Goal: Task Accomplishment & Management: Manage account settings

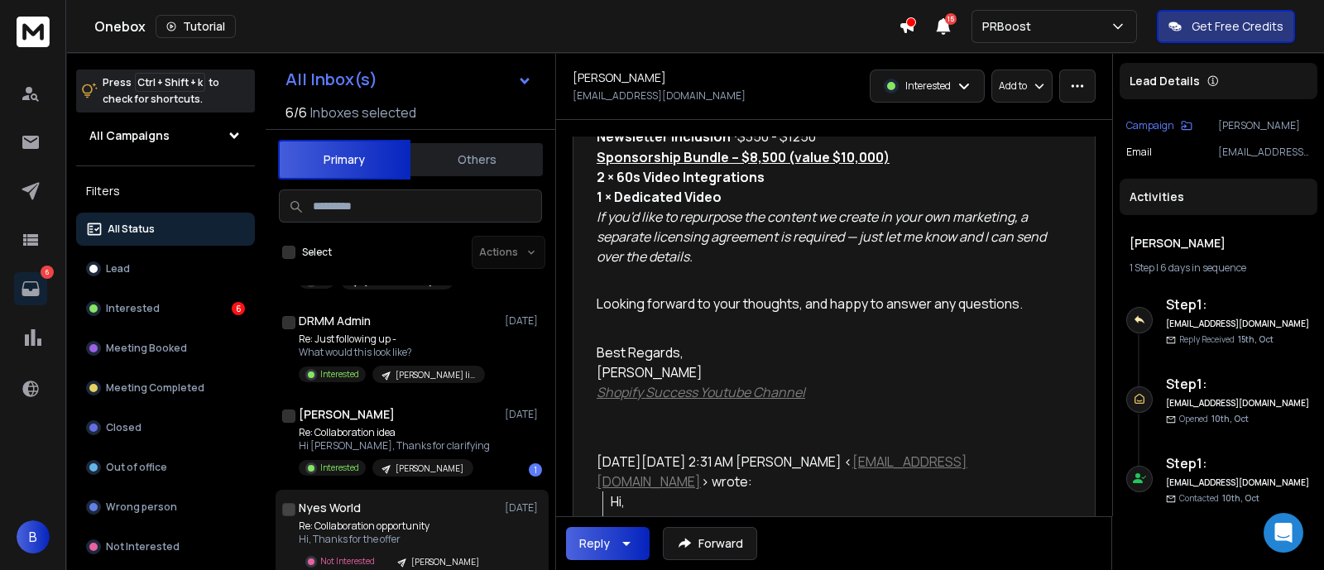
scroll to position [1551, 0]
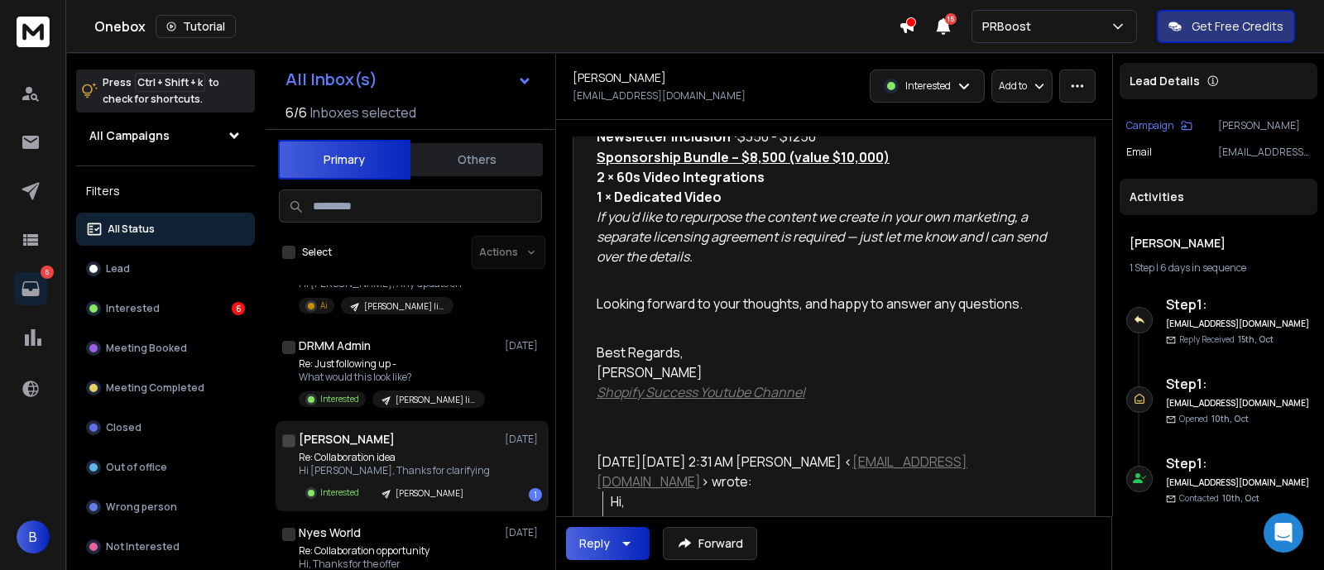
click at [464, 447] on div "[PERSON_NAME] [DATE] Re: Collaboration idea Hi [PERSON_NAME], Thanks for clarif…" at bounding box center [420, 466] width 243 height 70
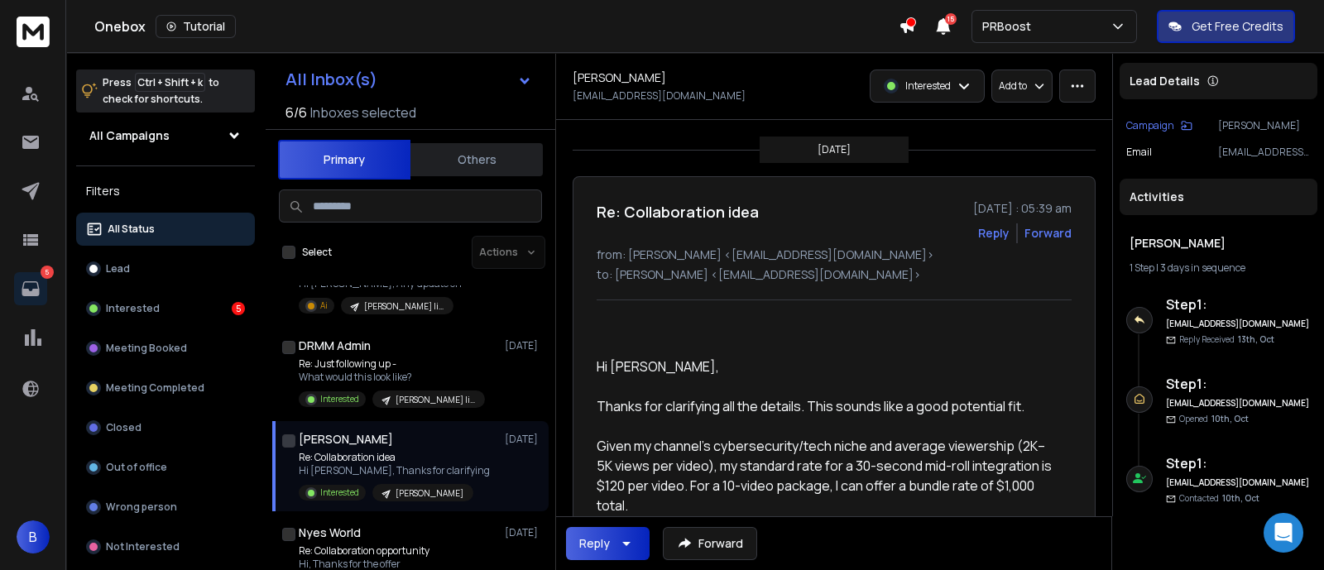
drag, startPoint x: 426, startPoint y: 444, endPoint x: 1066, endPoint y: 378, distance: 643.0
click at [428, 444] on div "[PERSON_NAME] [DATE]" at bounding box center [420, 439] width 243 height 17
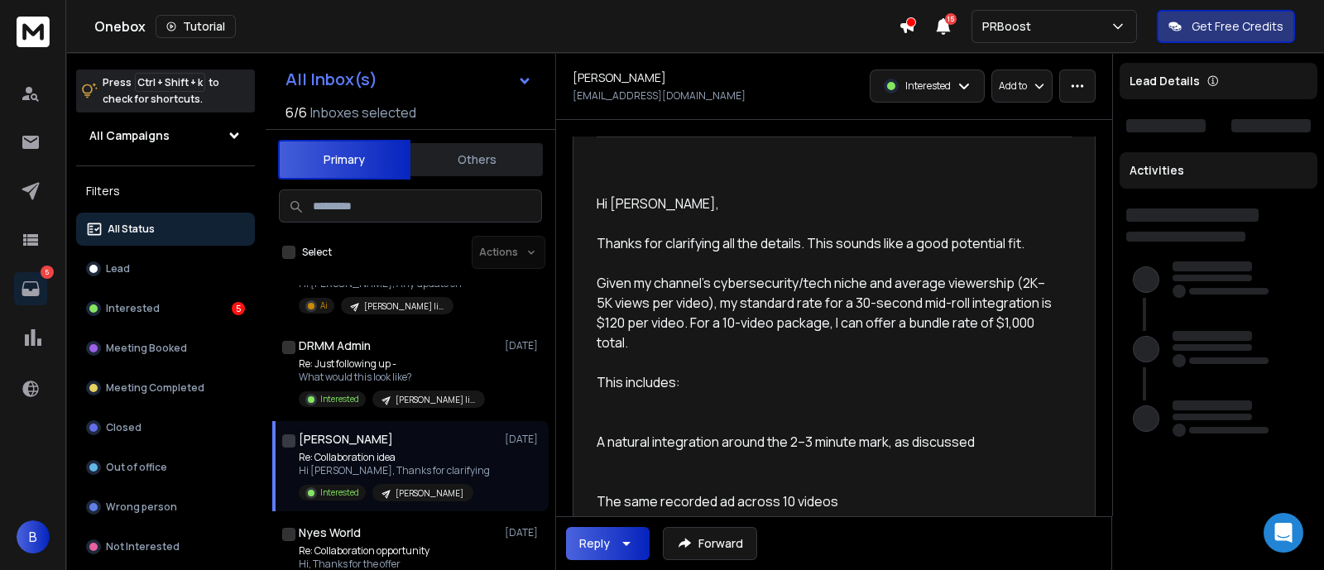
scroll to position [206, 0]
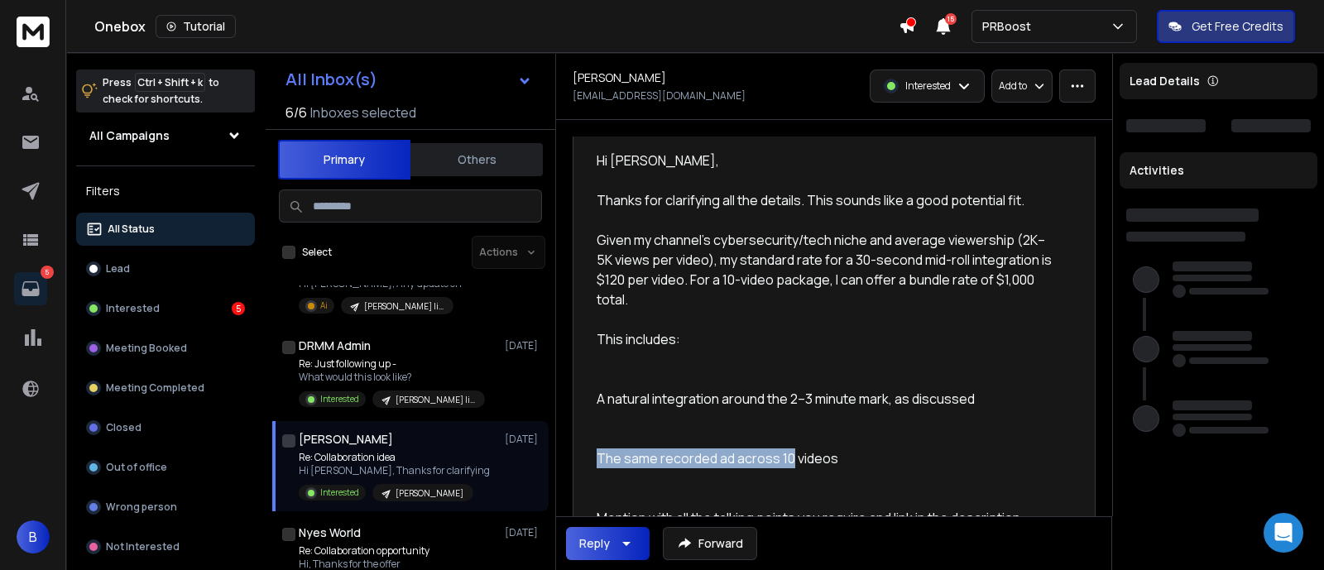
drag, startPoint x: 789, startPoint y: 453, endPoint x: 774, endPoint y: 287, distance: 166.1
click at [773, 338] on div "Hi [PERSON_NAME], Thanks for clarifying all the details. This sounds like a goo…" at bounding box center [828, 399] width 462 height 536
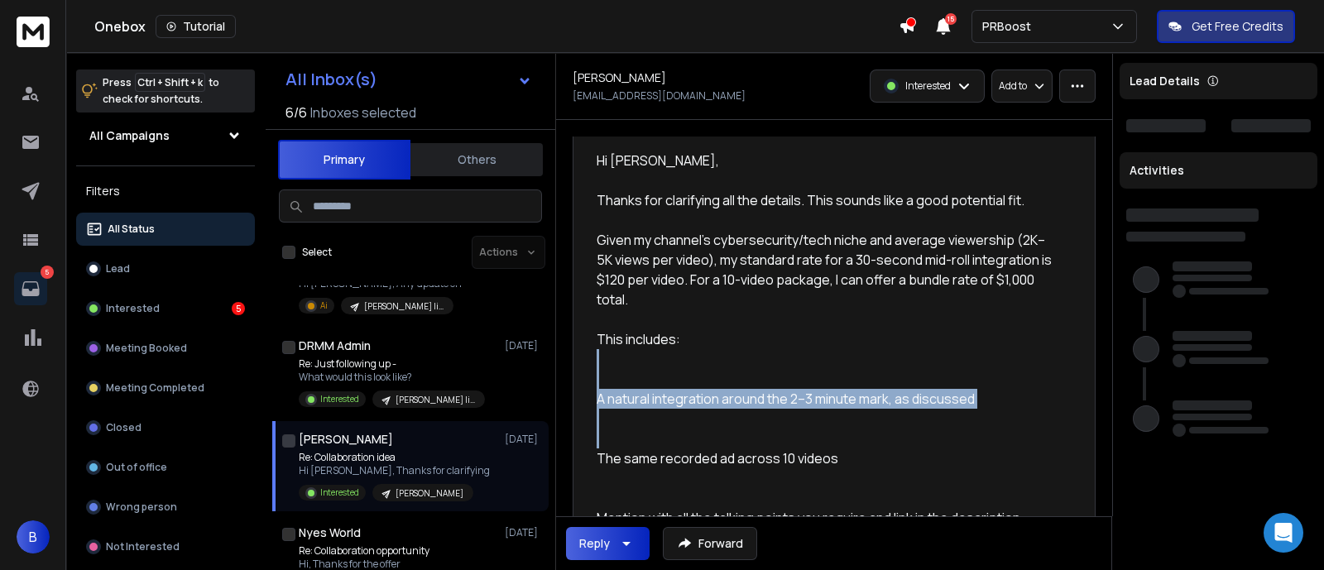
drag, startPoint x: 825, startPoint y: 438, endPoint x: 815, endPoint y: 433, distance: 11.1
click at [827, 437] on li "The same recorded ad across 10 videos" at bounding box center [828, 459] width 462 height 60
click at [736, 329] on p "This includes:" at bounding box center [828, 339] width 462 height 20
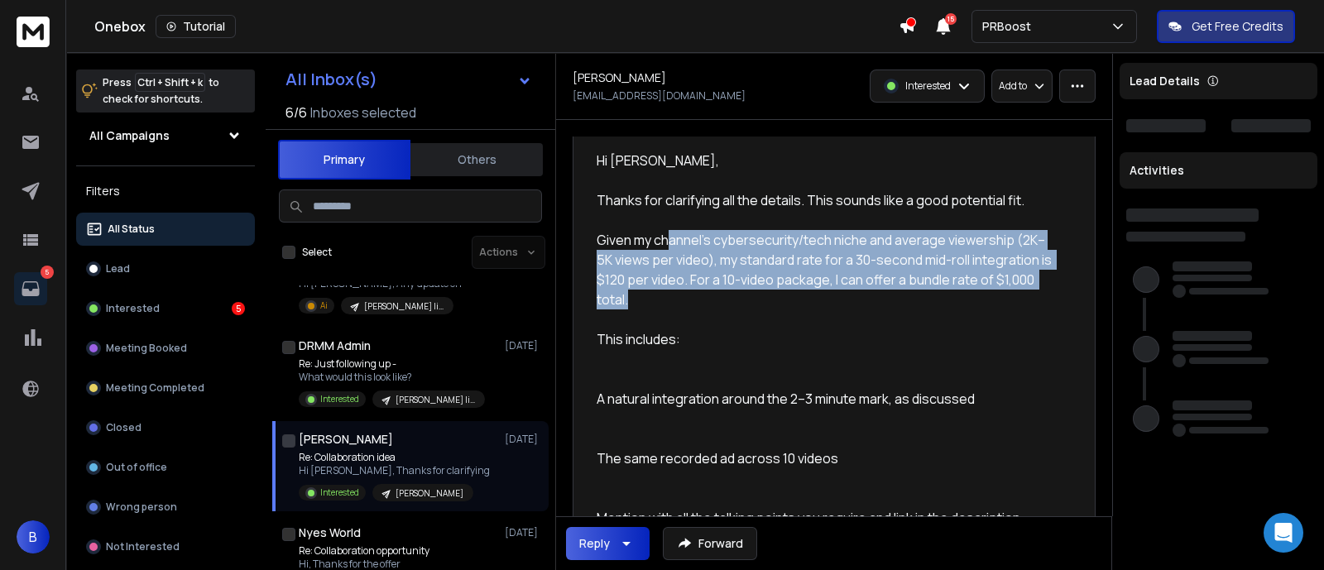
drag, startPoint x: 669, startPoint y: 237, endPoint x: 693, endPoint y: 308, distance: 74.6
click at [693, 308] on div "Hi [PERSON_NAME], Thanks for clarifying all the details. This sounds like a goo…" at bounding box center [828, 399] width 462 height 536
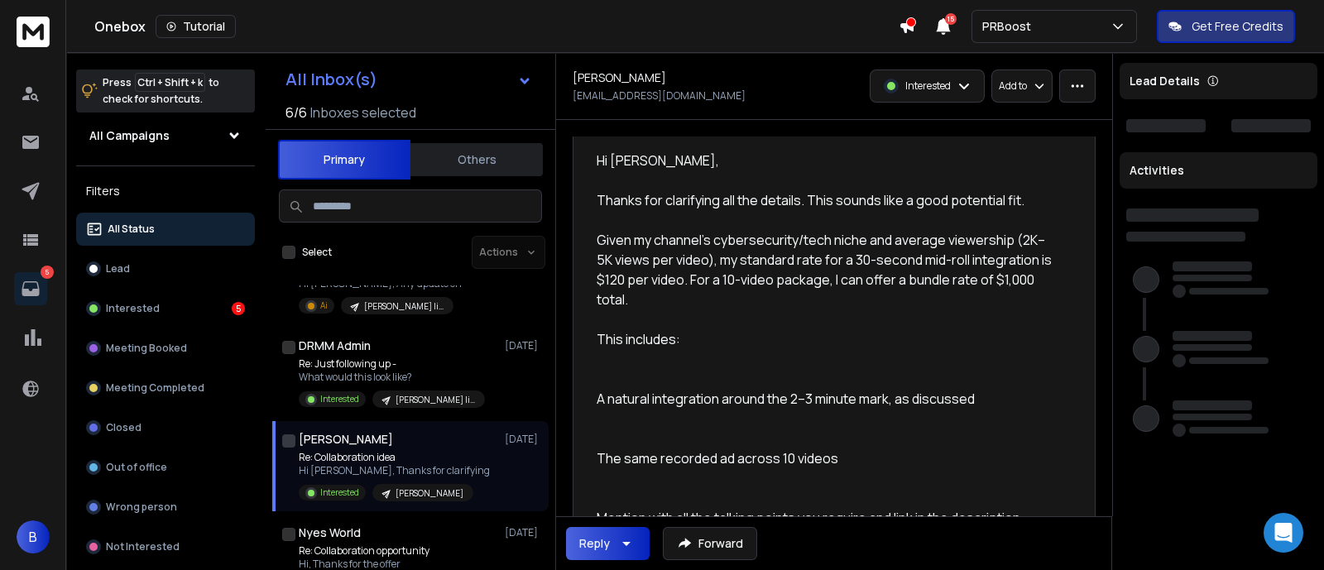
click at [725, 359] on div "Hi [PERSON_NAME], Thanks for clarifying all the details. This sounds like a goo…" at bounding box center [828, 399] width 462 height 536
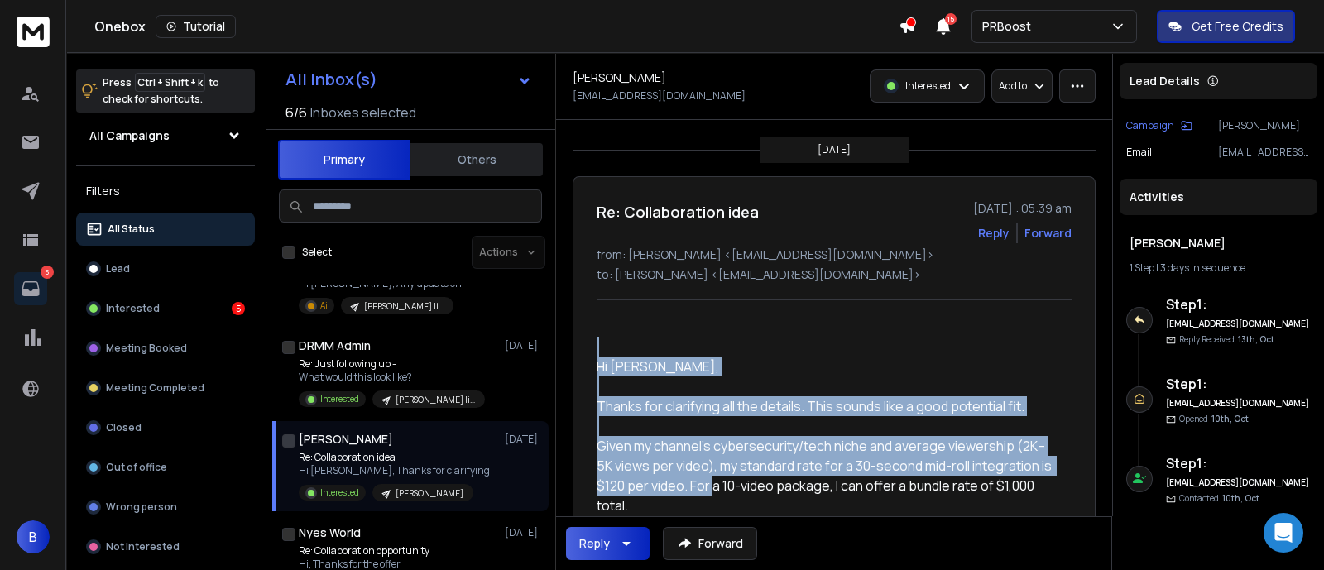
drag, startPoint x: 607, startPoint y: 349, endPoint x: 714, endPoint y: 485, distance: 172.6
click at [791, 408] on p "Thanks for clarifying all the details. This sounds like a good potential fit." at bounding box center [828, 406] width 462 height 20
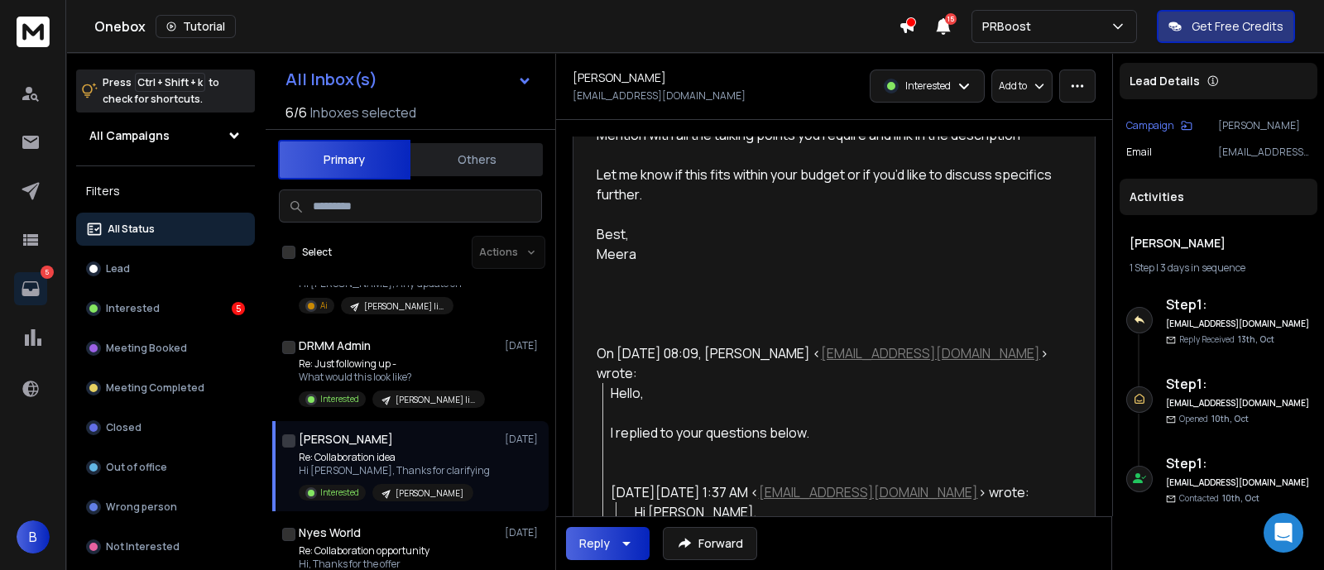
scroll to position [621, 0]
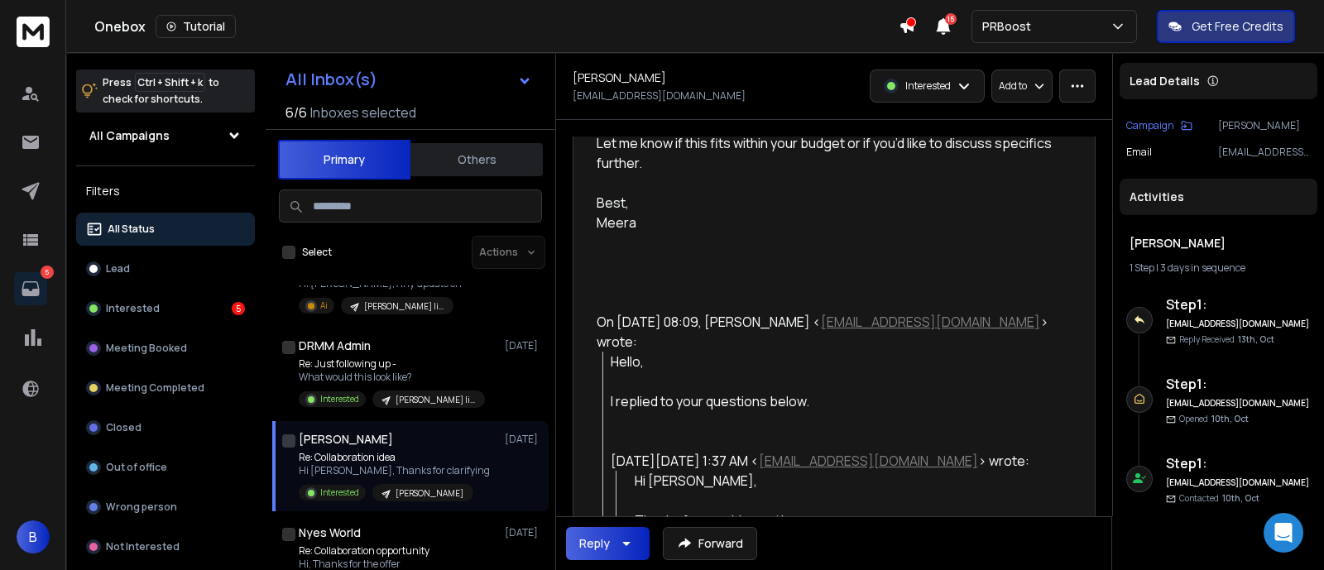
drag, startPoint x: 417, startPoint y: 429, endPoint x: 1001, endPoint y: 208, distance: 624.8
click at [1001, 208] on p "Best," at bounding box center [828, 203] width 462 height 20
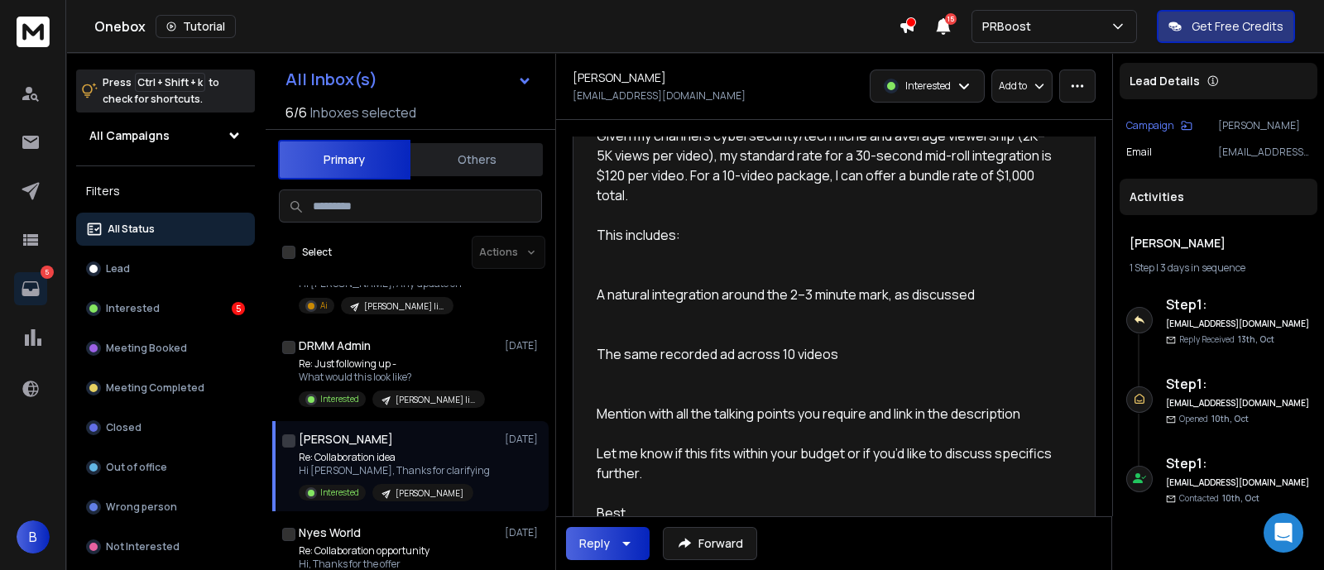
scroll to position [103, 0]
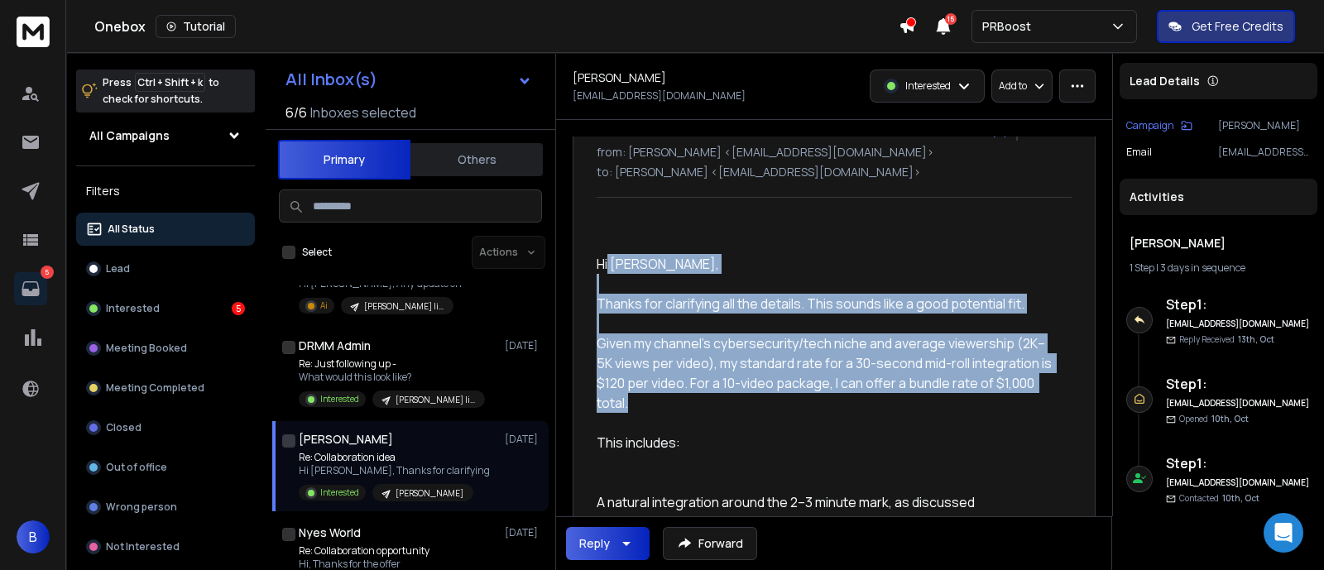
drag, startPoint x: 609, startPoint y: 260, endPoint x: 727, endPoint y: 394, distance: 178.8
click at [727, 394] on div "Hi [PERSON_NAME], Thanks for clarifying all the details. This sounds like a goo…" at bounding box center [828, 502] width 462 height 536
click at [728, 383] on p "Given my channel’s cybersecurity/tech niche and average viewership (2K–5K views…" at bounding box center [828, 372] width 462 height 79
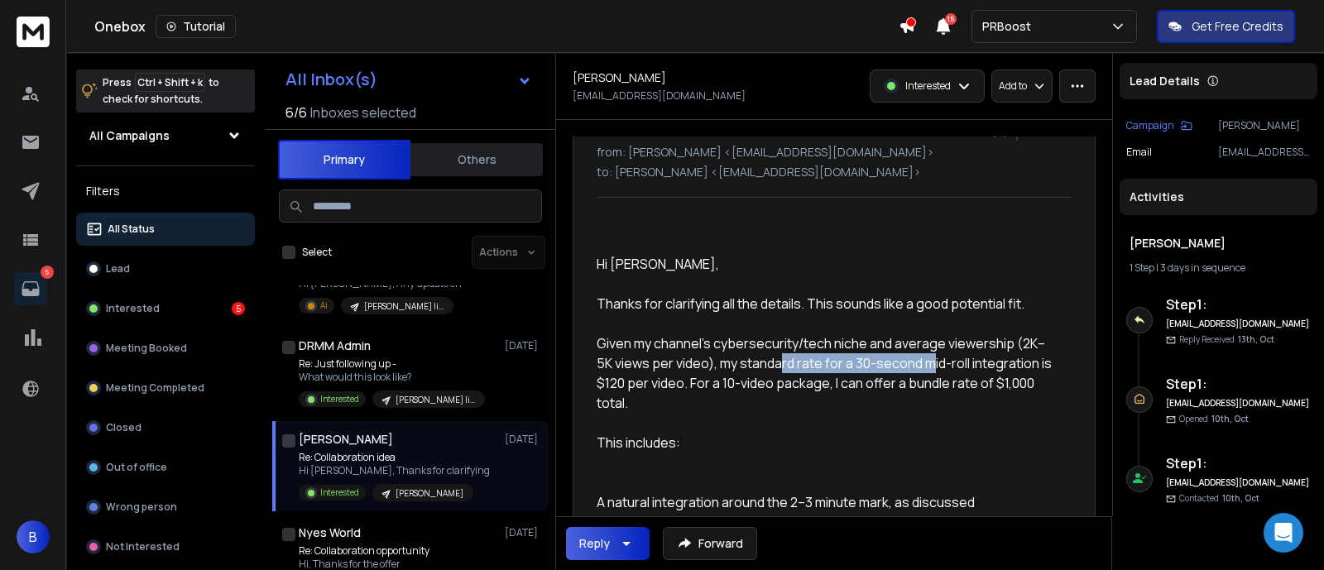
drag, startPoint x: 784, startPoint y: 362, endPoint x: 931, endPoint y: 357, distance: 147.3
click at [931, 357] on p "Given my channel’s cybersecurity/tech niche and average viewership (2K–5K views…" at bounding box center [828, 372] width 462 height 79
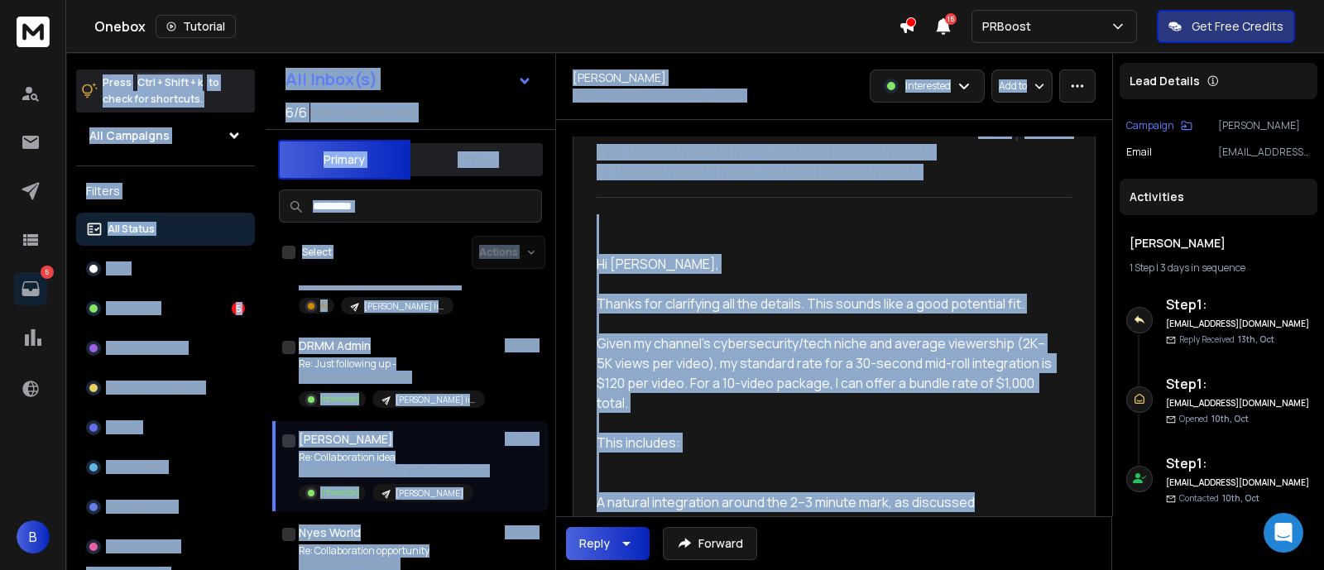
drag, startPoint x: 66, startPoint y: 55, endPoint x: 1055, endPoint y: 492, distance: 1081.0
click at [1055, 492] on div "Press Ctrl + Shift + k to check for shortcuts. All Campaigns All Campaigns Filt…" at bounding box center [695, 338] width 1258 height 570
click at [683, 317] on div "Hi [PERSON_NAME], Thanks for clarifying all the details. This sounds like a goo…" at bounding box center [828, 502] width 462 height 536
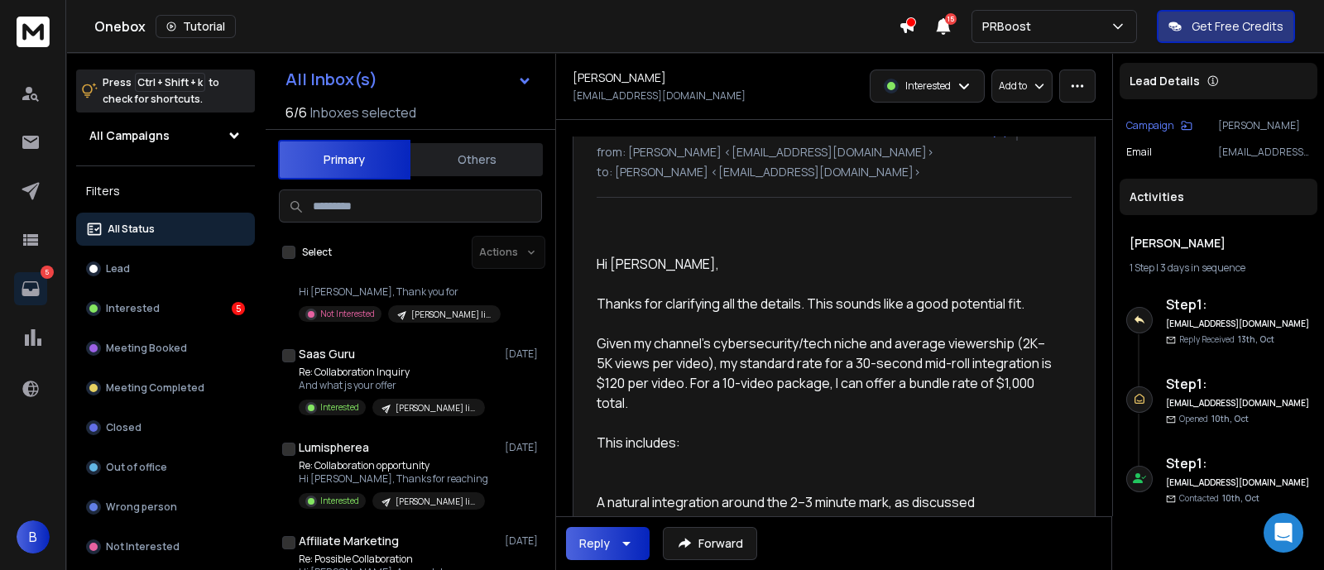
scroll to position [1241, 0]
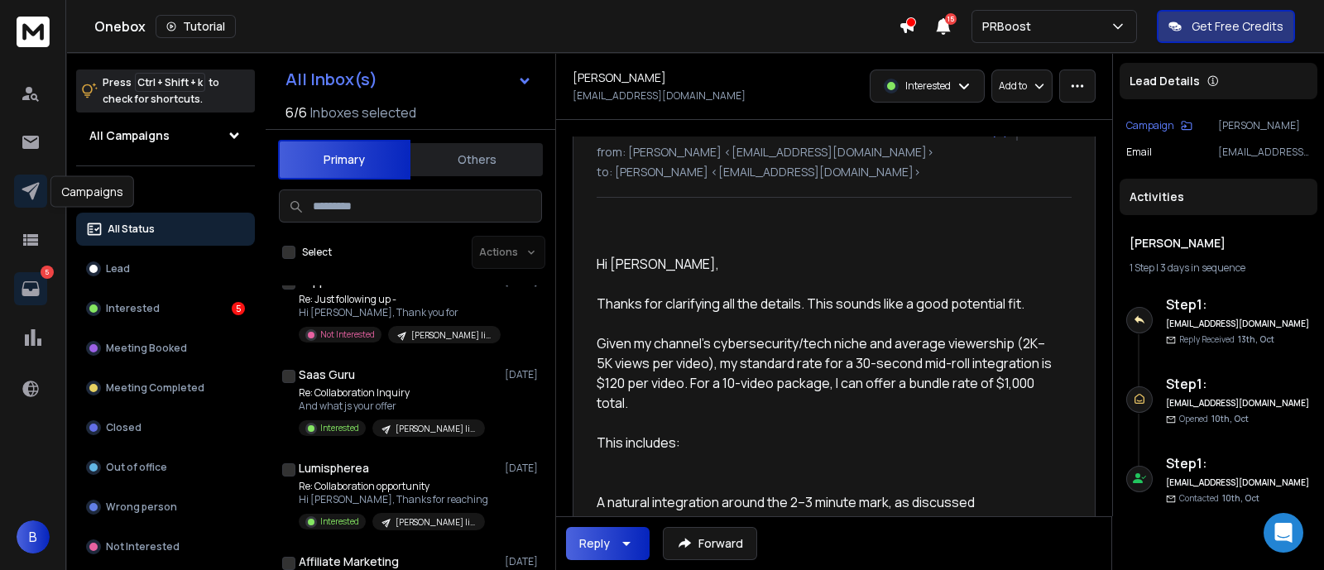
click at [36, 196] on icon at bounding box center [31, 191] width 20 height 20
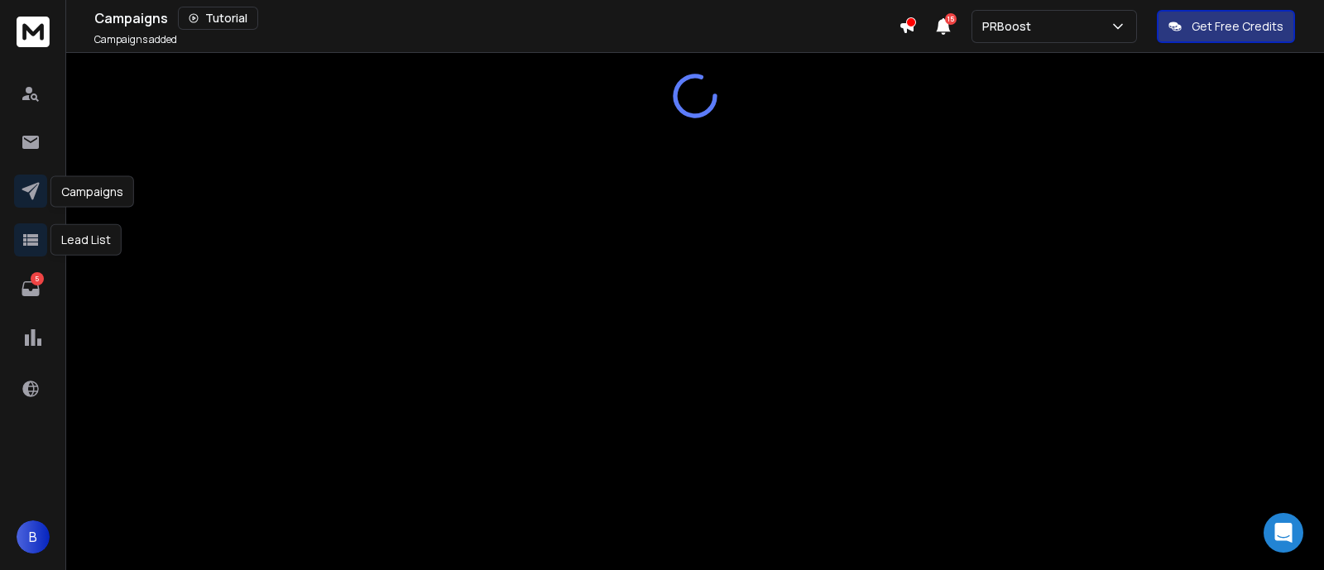
click at [31, 237] on icon at bounding box center [30, 240] width 15 height 12
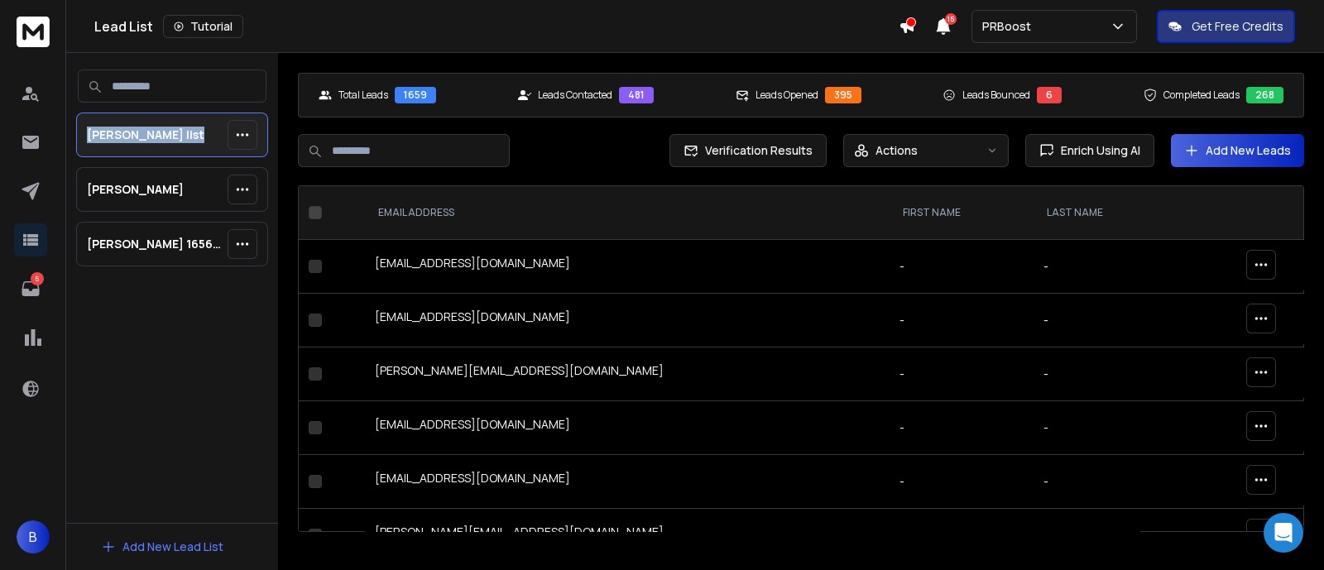
drag, startPoint x: 76, startPoint y: 132, endPoint x: 209, endPoint y: 132, distance: 132.4
click at [209, 132] on div "[PERSON_NAME] list" at bounding box center [172, 135] width 192 height 45
click at [182, 138] on div "[PERSON_NAME] list" at bounding box center [172, 135] width 192 height 45
drag, startPoint x: 439, startPoint y: 94, endPoint x: 467, endPoint y: 97, distance: 28.2
click at [467, 97] on div "Total Leads 1659 Leads Contacted 481 Leads Opened 395 Leads Bounced 6 Completed…" at bounding box center [801, 95] width 1006 height 45
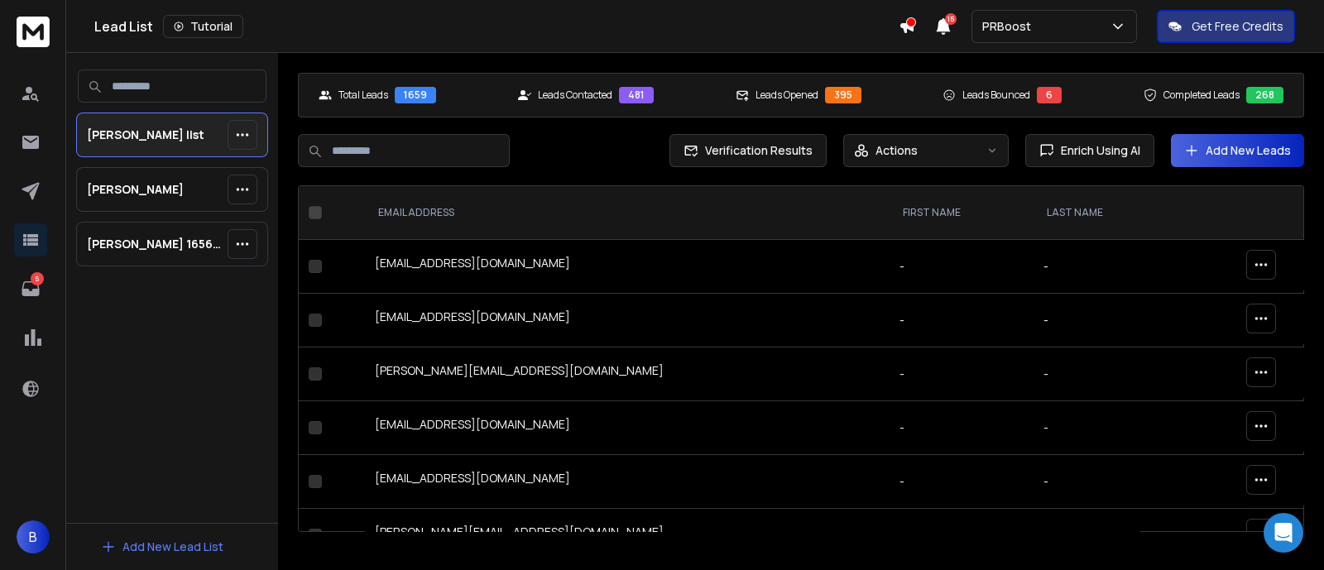
click at [178, 189] on div "[PERSON_NAME]" at bounding box center [172, 189] width 192 height 45
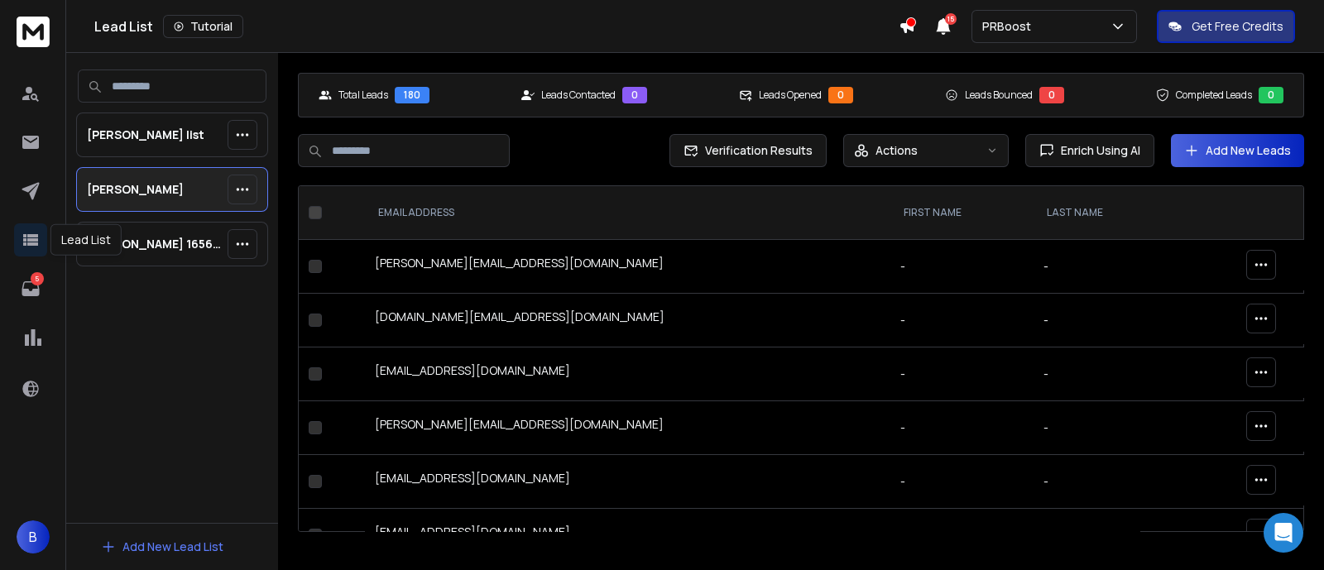
click at [119, 250] on p "[PERSON_NAME] 1656 cleaned" at bounding box center [154, 244] width 134 height 17
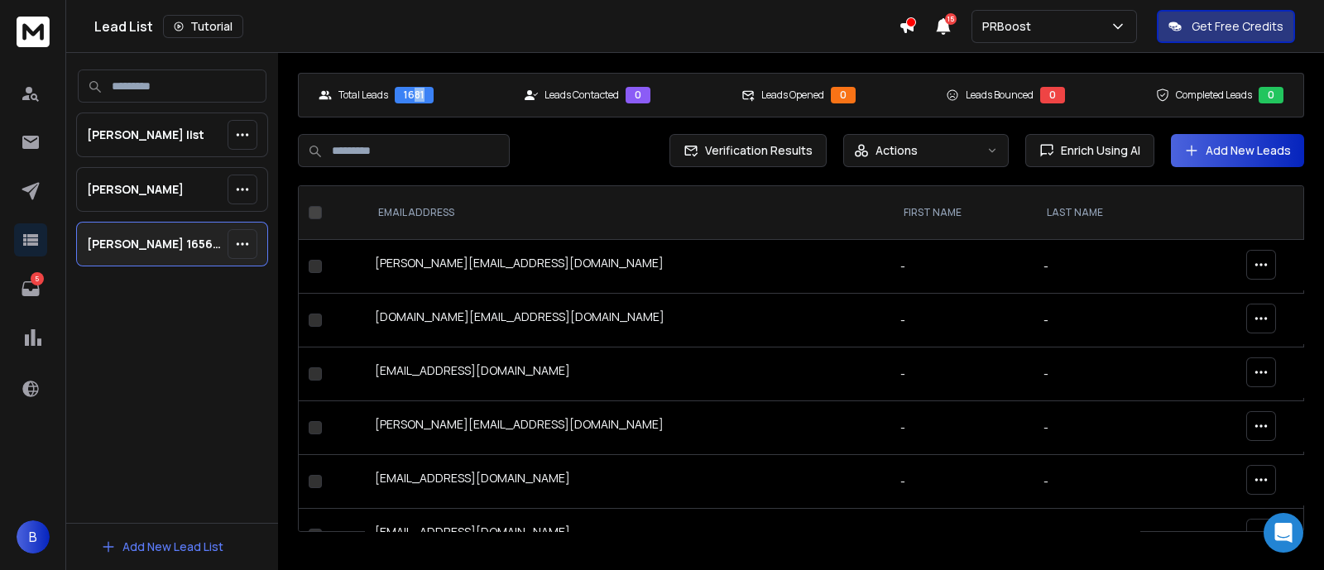
drag, startPoint x: 417, startPoint y: 94, endPoint x: 437, endPoint y: 93, distance: 19.9
click at [437, 93] on div "Total Leads 1681 Leads Contacted 0 Leads Opened 0 Leads Bounced 0 Completed Lea…" at bounding box center [801, 95] width 1006 height 45
drag, startPoint x: 93, startPoint y: 239, endPoint x: 166, endPoint y: 242, distance: 72.9
click at [166, 242] on p "[PERSON_NAME] 1656 cleaned" at bounding box center [154, 244] width 134 height 17
drag, startPoint x: 89, startPoint y: 129, endPoint x: 194, endPoint y: 141, distance: 105.8
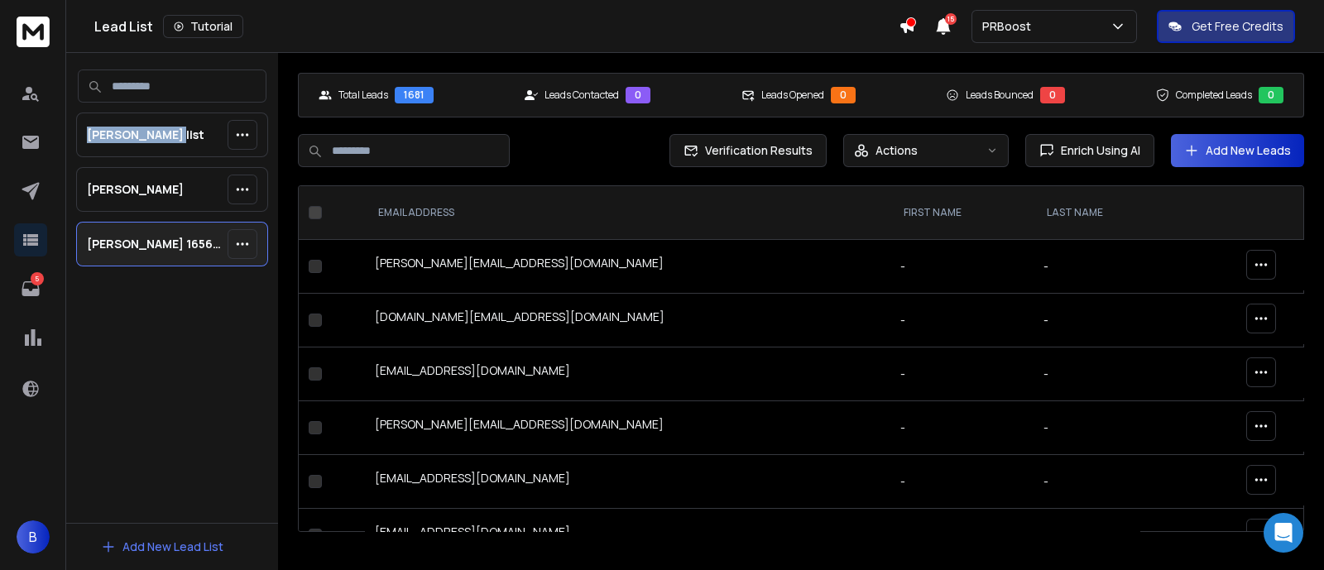
click at [194, 141] on div "[PERSON_NAME] list" at bounding box center [172, 135] width 192 height 45
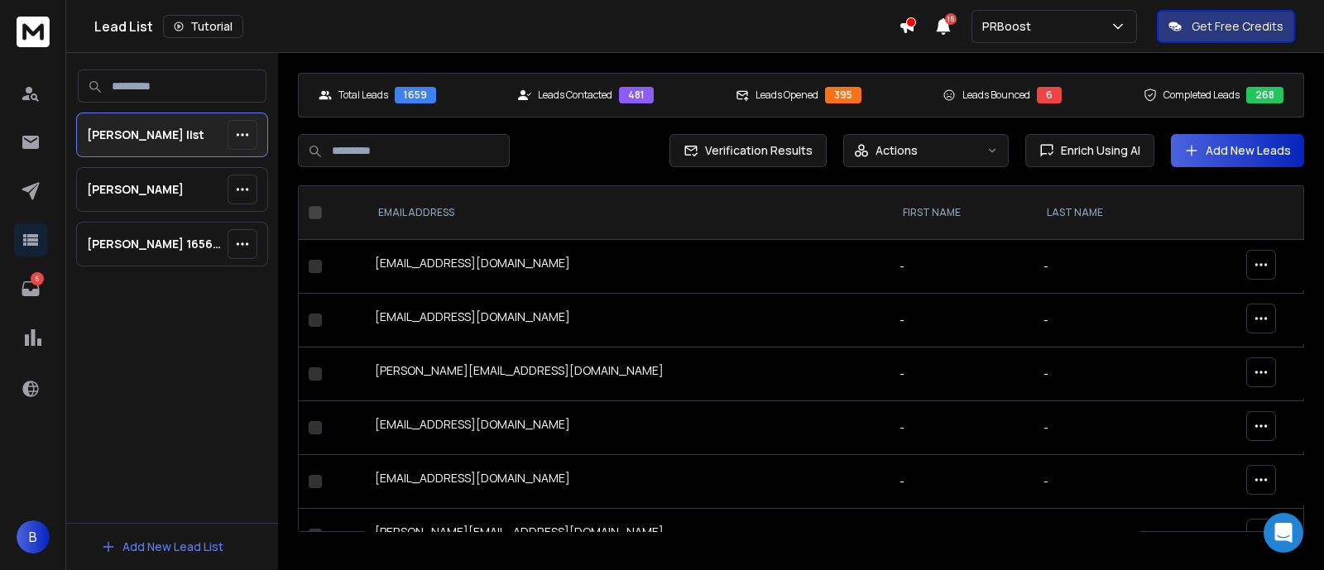
click at [131, 309] on div "[PERSON_NAME] [PERSON_NAME] 1656 cleaned" at bounding box center [172, 308] width 212 height 391
click at [1092, 146] on span "Enrich Using AI" at bounding box center [1097, 150] width 86 height 17
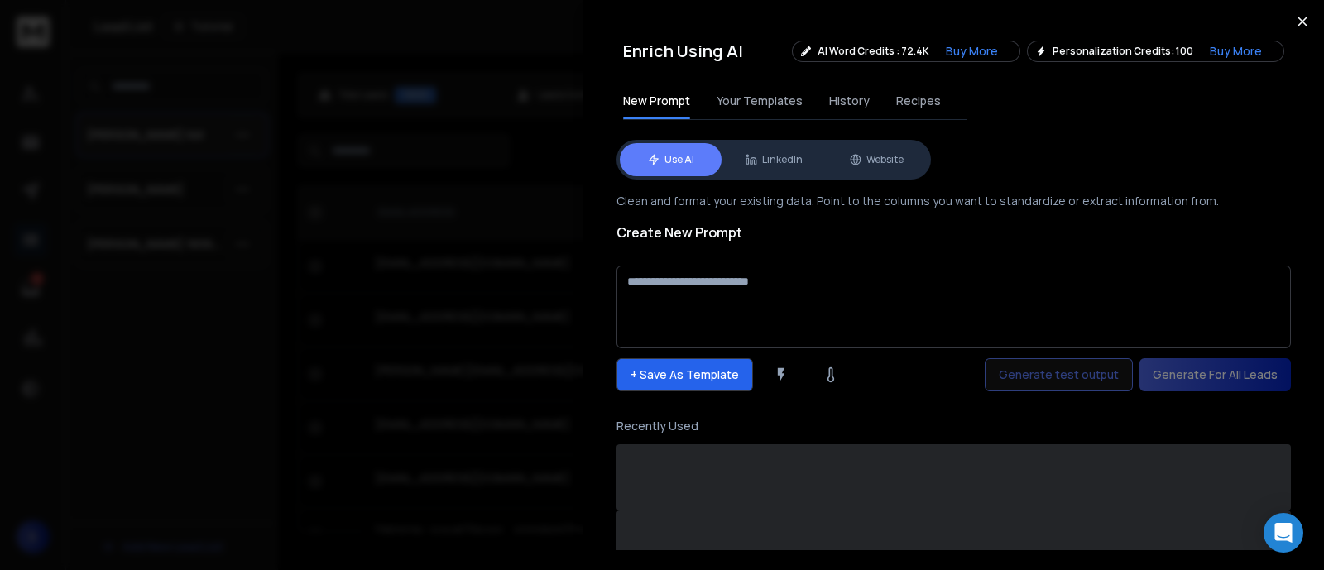
click at [1303, 19] on icon "button" at bounding box center [1302, 21] width 17 height 17
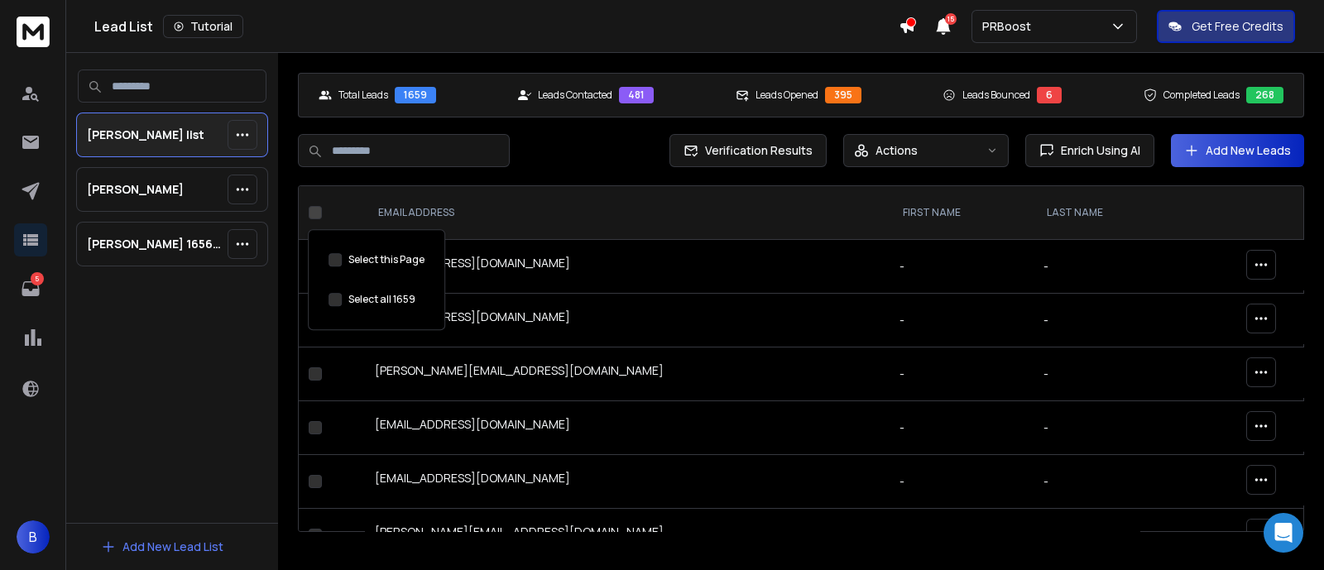
click at [337, 295] on button "Select this Page" at bounding box center [334, 299] width 13 height 13
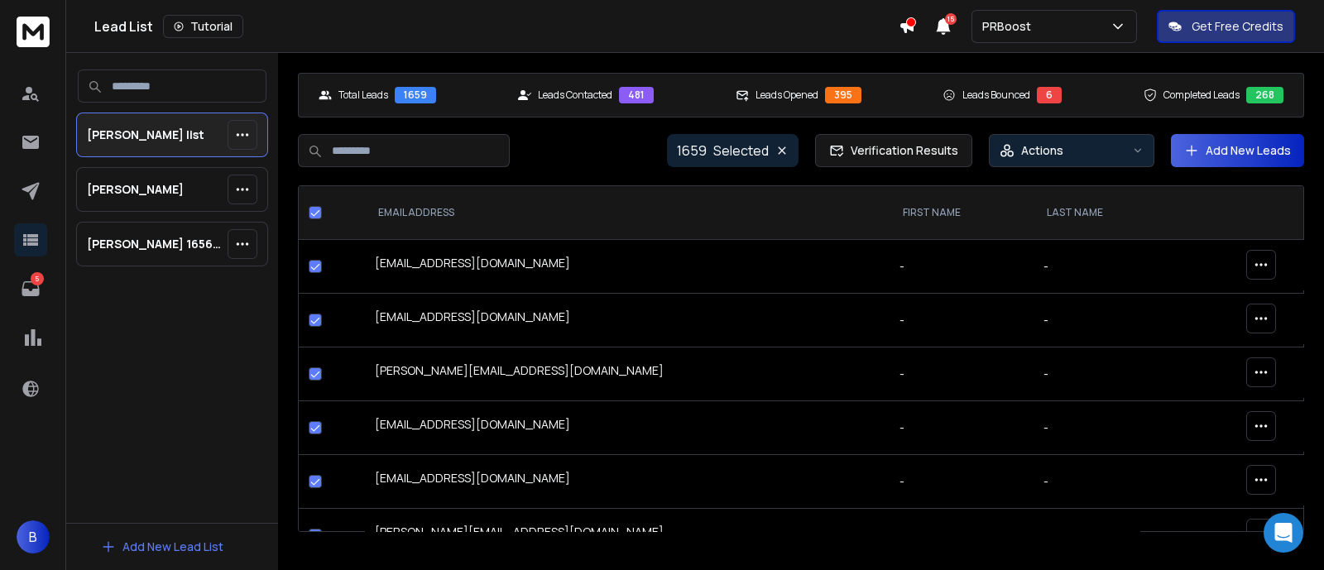
click at [1137, 148] on icon "button" at bounding box center [1138, 150] width 12 height 13
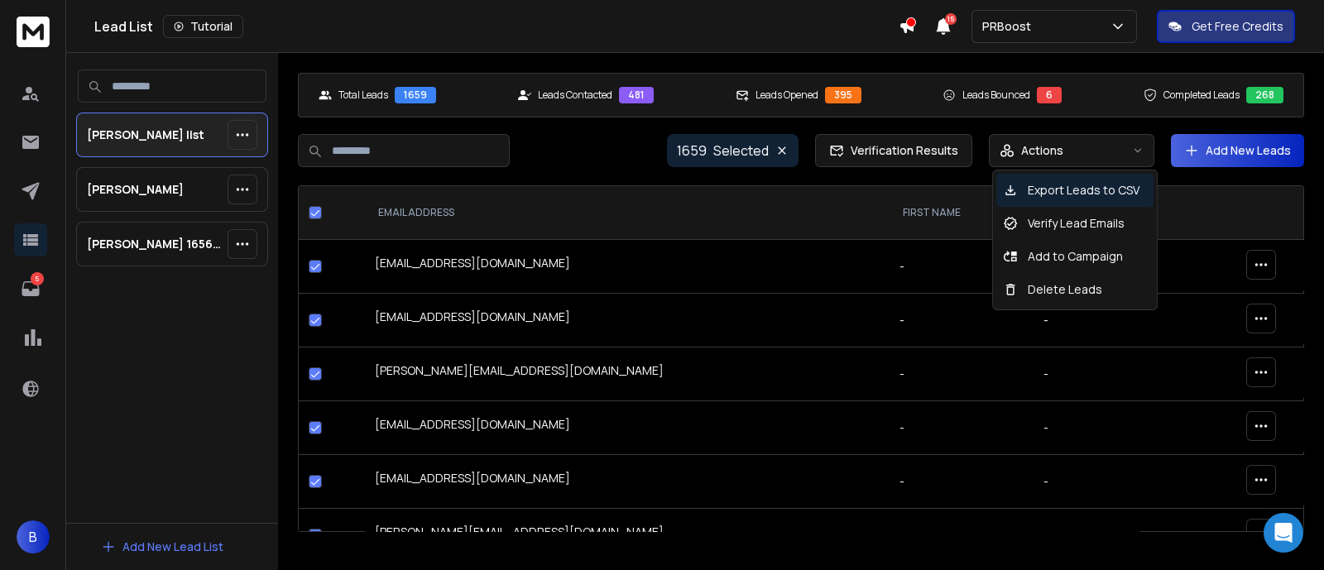
click at [1033, 188] on p "Export Leads to CSV" at bounding box center [1083, 190] width 118 height 23
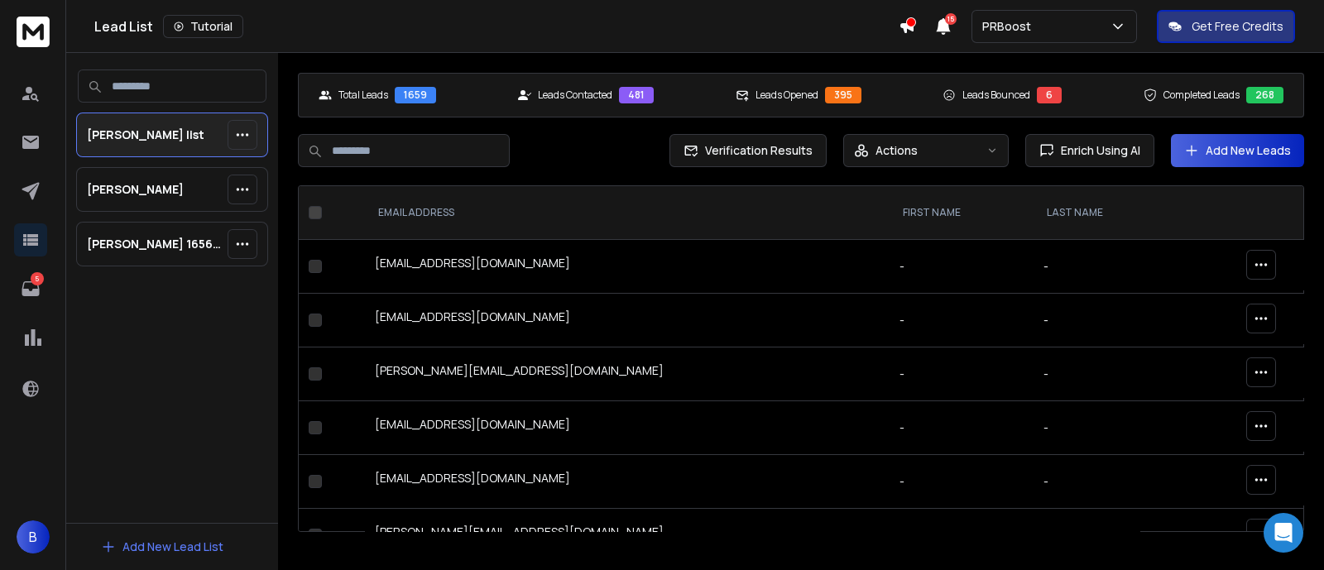
drag, startPoint x: 1225, startPoint y: 60, endPoint x: 1214, endPoint y: 62, distance: 11.0
click at [1225, 59] on div "Total Leads 1659 Leads Contacted 481 Leads Opened 395 Leads Bounced 6 Completed…" at bounding box center [801, 116] width 1046 height 127
click at [114, 245] on p "[PERSON_NAME] 1656 cleaned" at bounding box center [154, 244] width 134 height 17
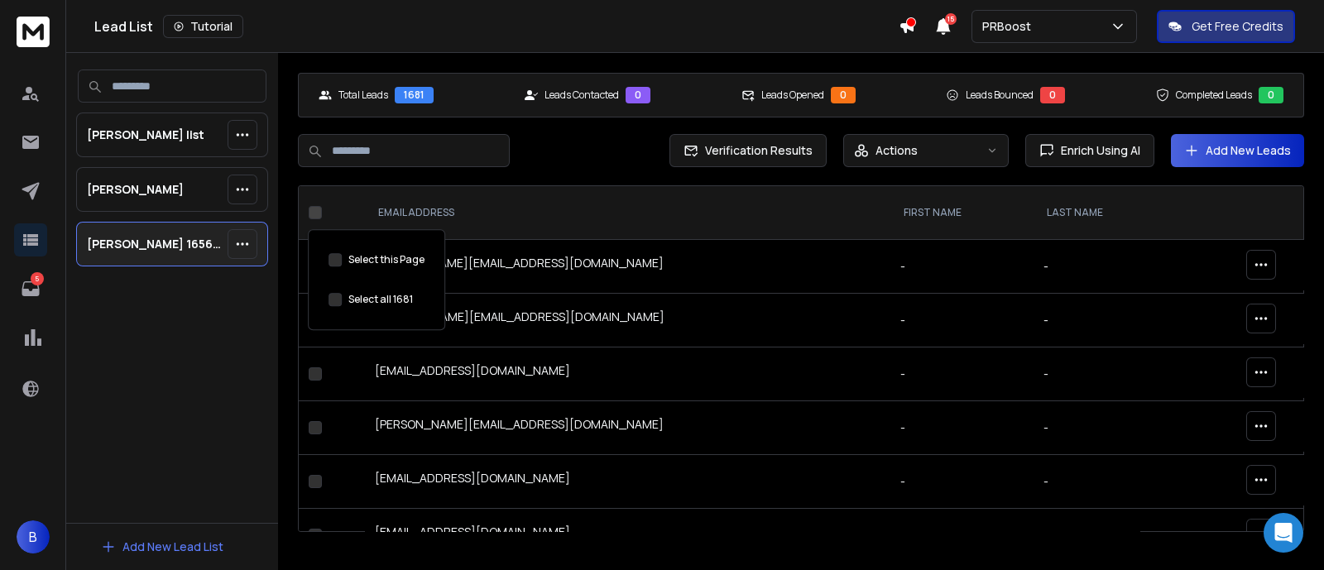
click at [335, 300] on button "Select this Page" at bounding box center [334, 299] width 13 height 13
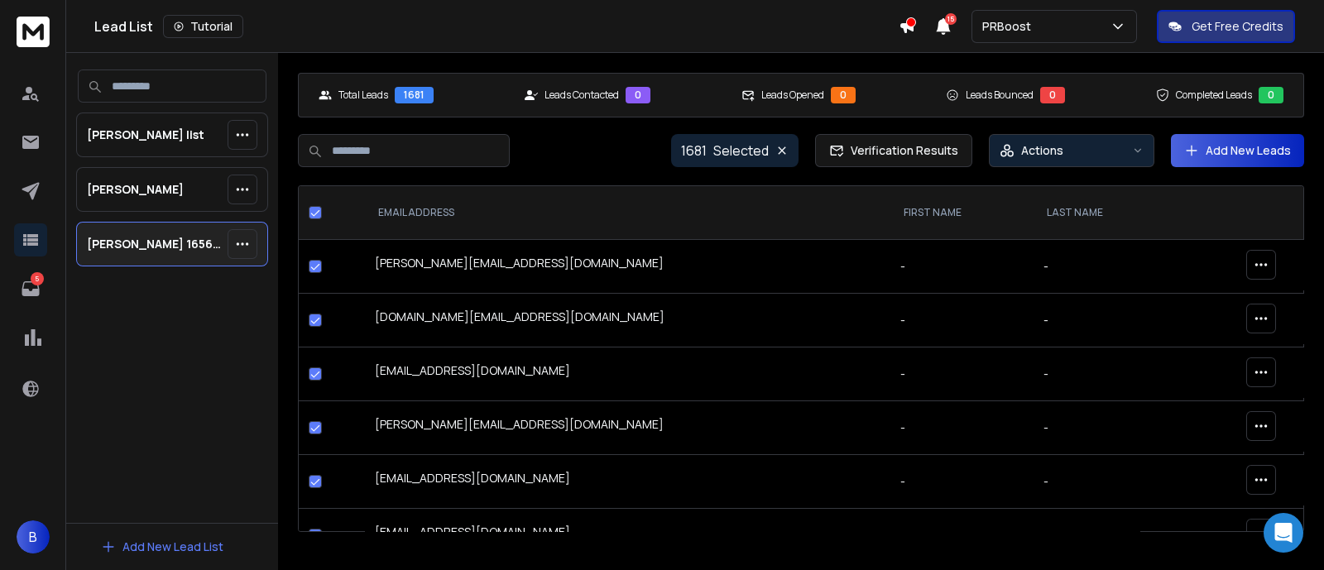
click at [1043, 149] on p "Actions" at bounding box center [1042, 150] width 42 height 17
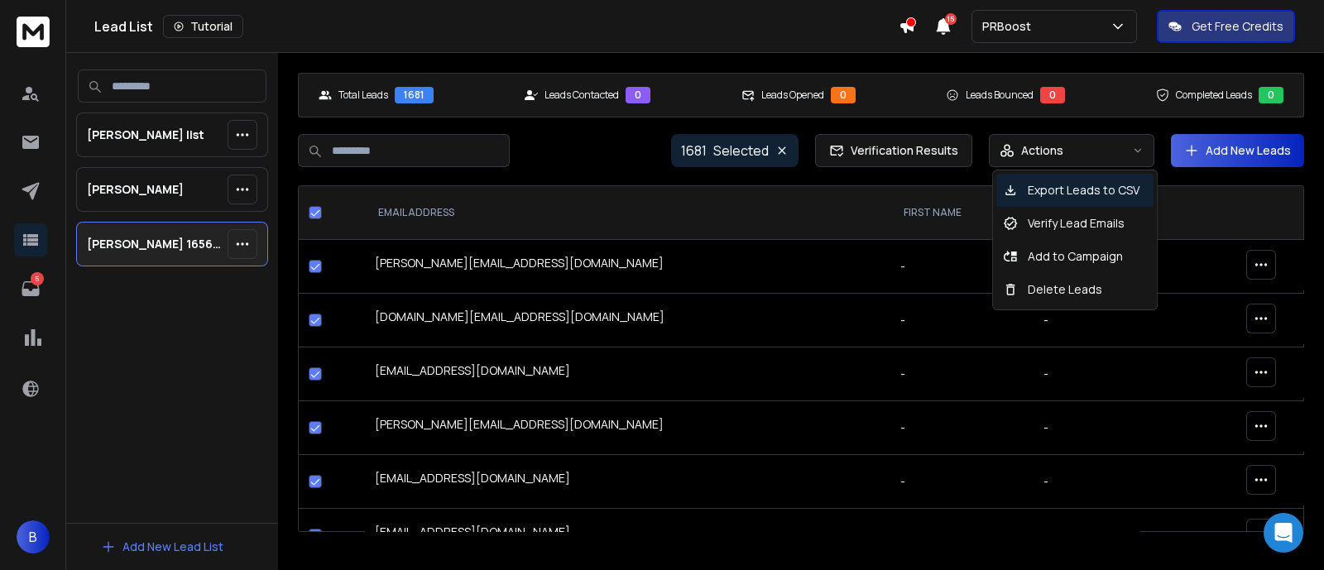
click at [1048, 194] on p "Export Leads to CSV" at bounding box center [1083, 190] width 118 height 23
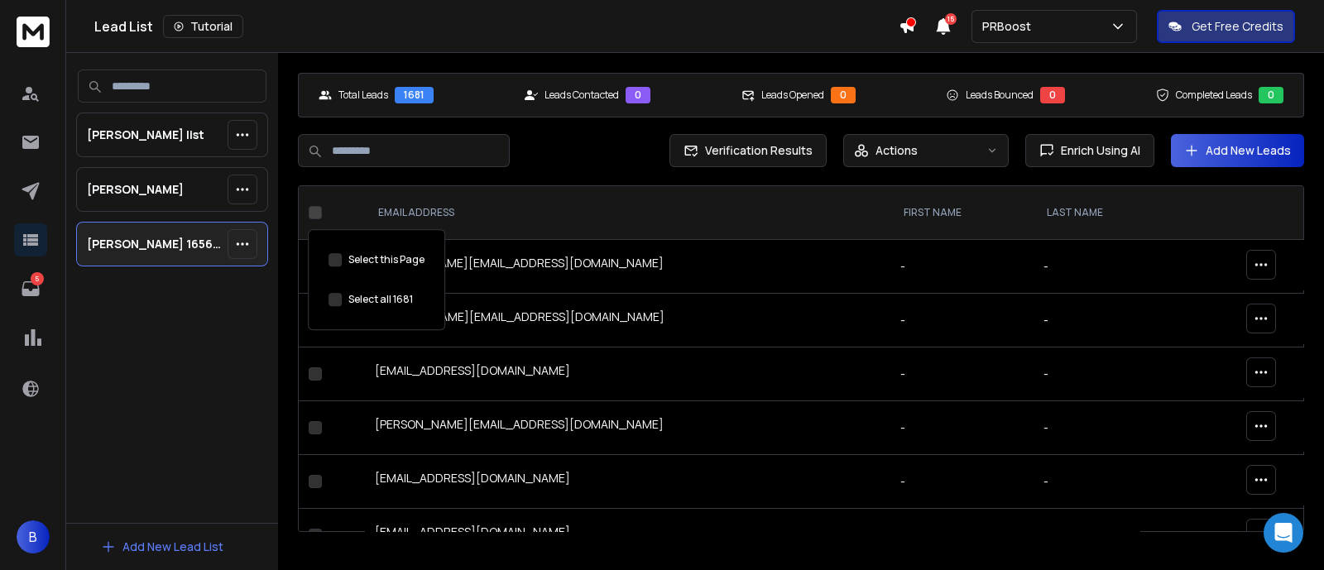
click at [335, 299] on button "Select this Page" at bounding box center [334, 299] width 13 height 13
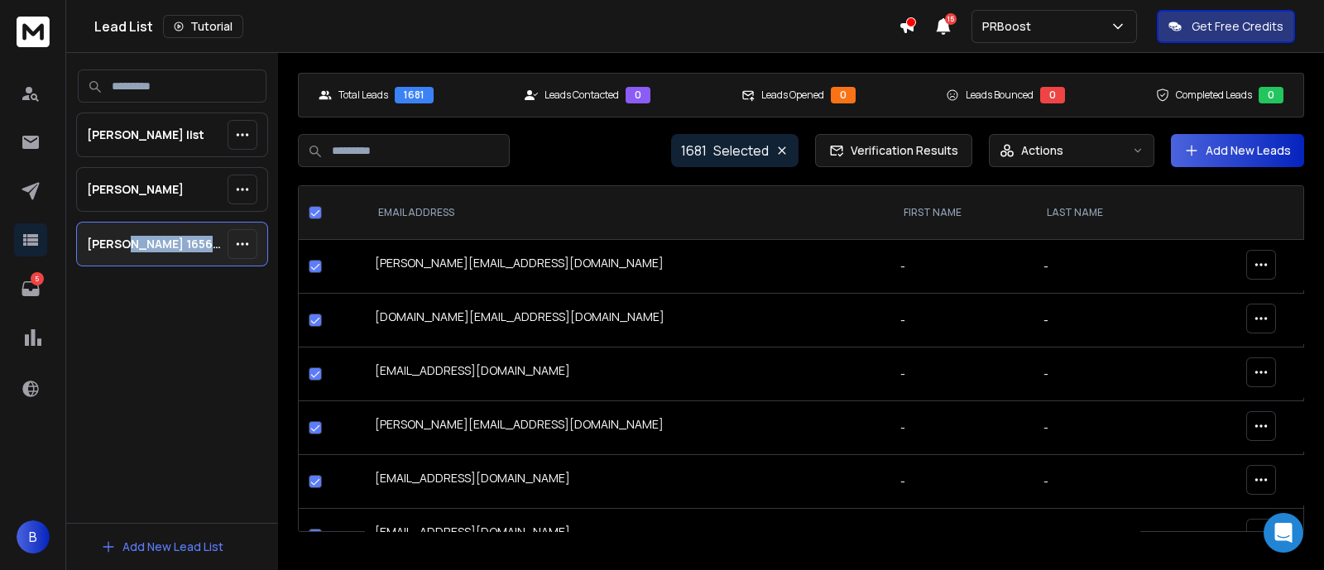
drag, startPoint x: 127, startPoint y: 246, endPoint x: 208, endPoint y: 244, distance: 81.1
click at [208, 244] on div "[PERSON_NAME] 1656 cleaned" at bounding box center [172, 244] width 192 height 45
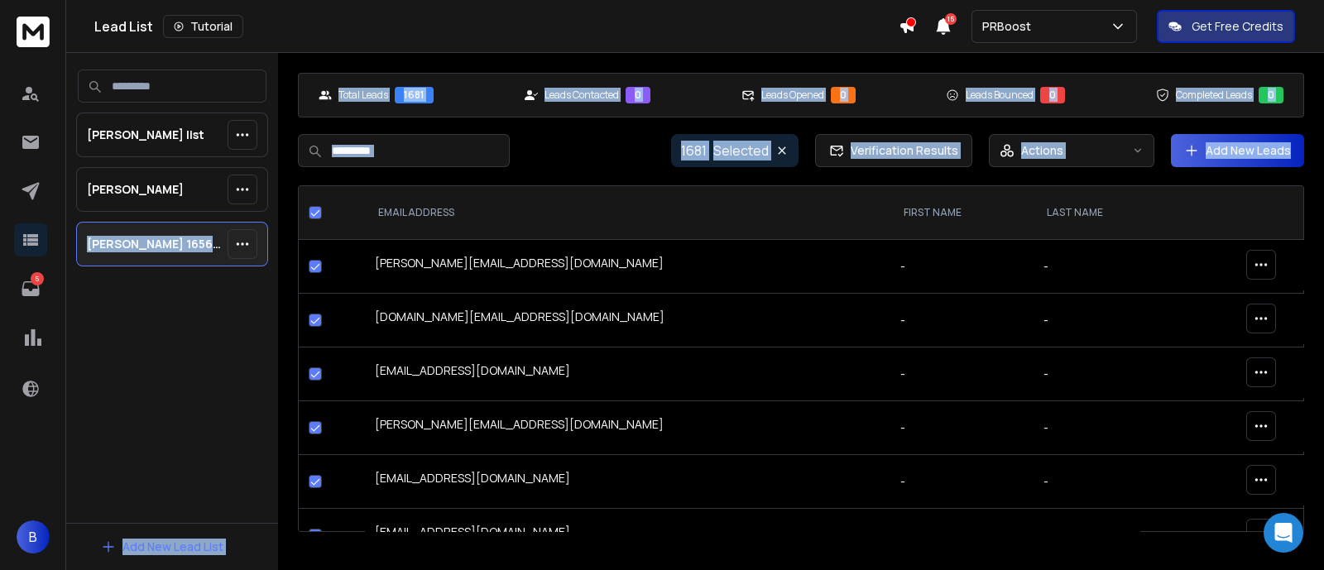
drag, startPoint x: 88, startPoint y: 247, endPoint x: 294, endPoint y: 244, distance: 206.1
click at [294, 244] on div "[PERSON_NAME] [PERSON_NAME] 1656 cleaned Add New Lead List Total Leads 1681 Lea…" at bounding box center [695, 302] width 1258 height 499
click at [125, 370] on div "[PERSON_NAME] [PERSON_NAME] 1656 cleaned" at bounding box center [172, 308] width 212 height 391
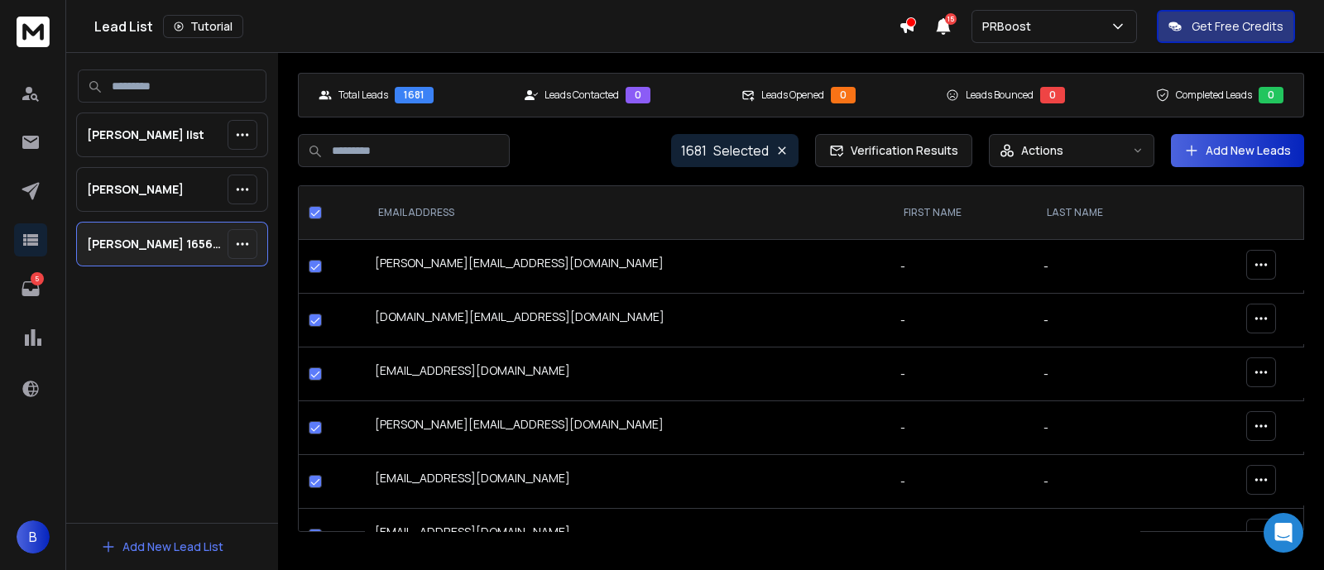
click at [152, 188] on div "[PERSON_NAME]" at bounding box center [172, 189] width 192 height 45
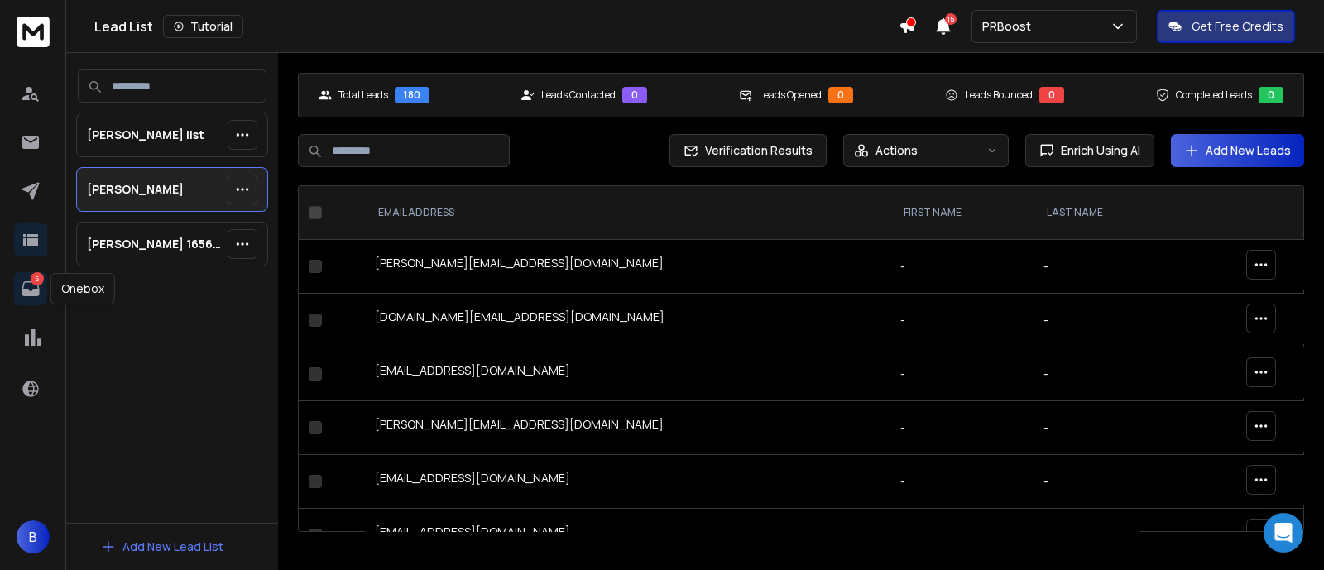
click at [22, 276] on link "5" at bounding box center [30, 288] width 33 height 33
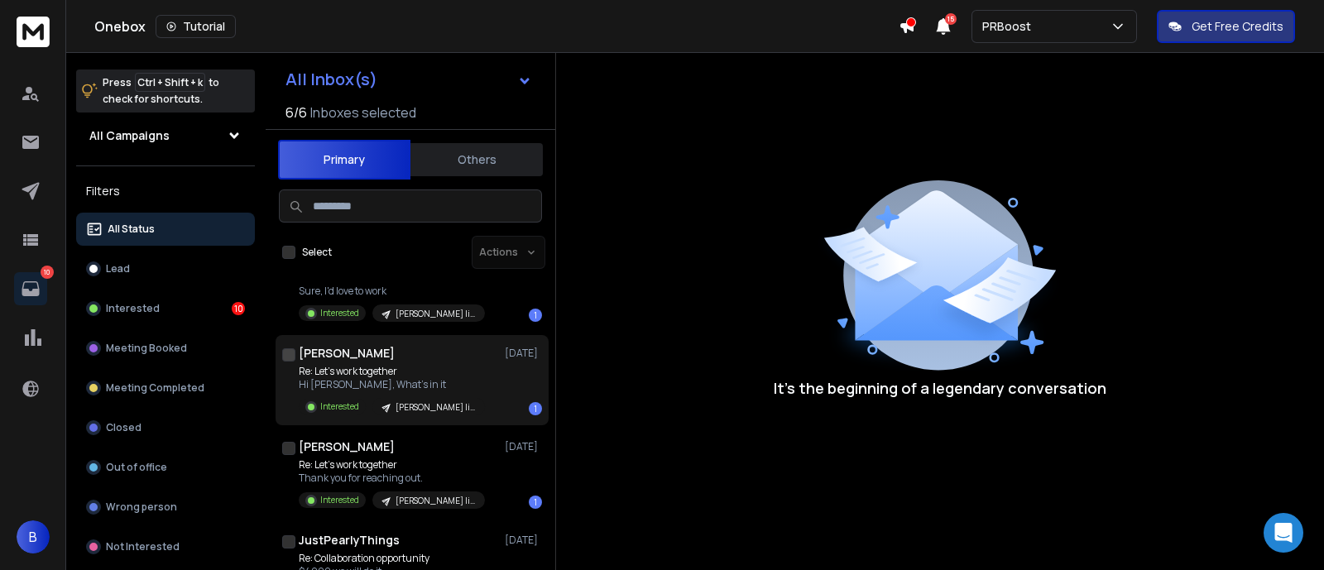
scroll to position [723, 0]
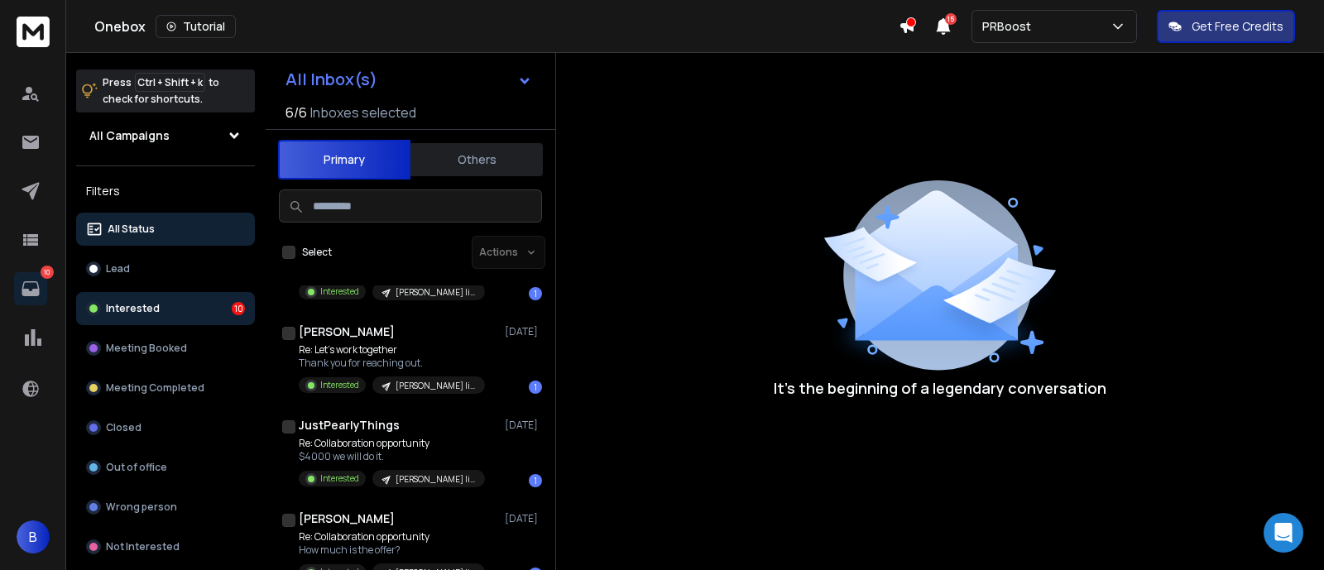
click at [141, 308] on p "Interested" at bounding box center [133, 308] width 54 height 13
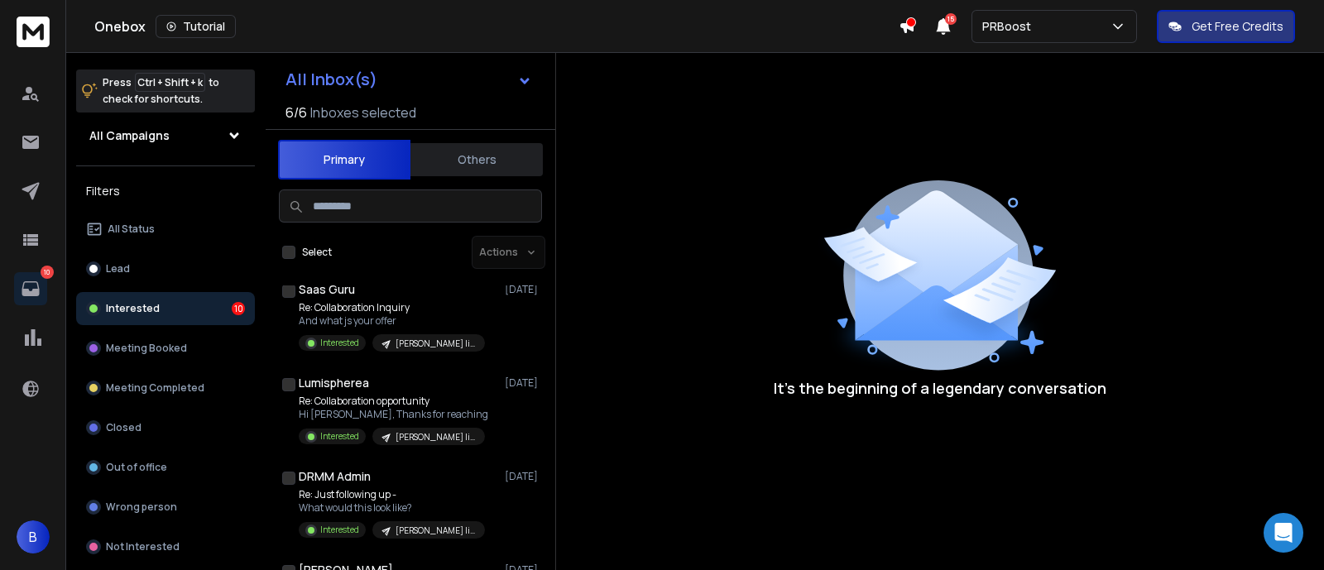
scroll to position [827, 0]
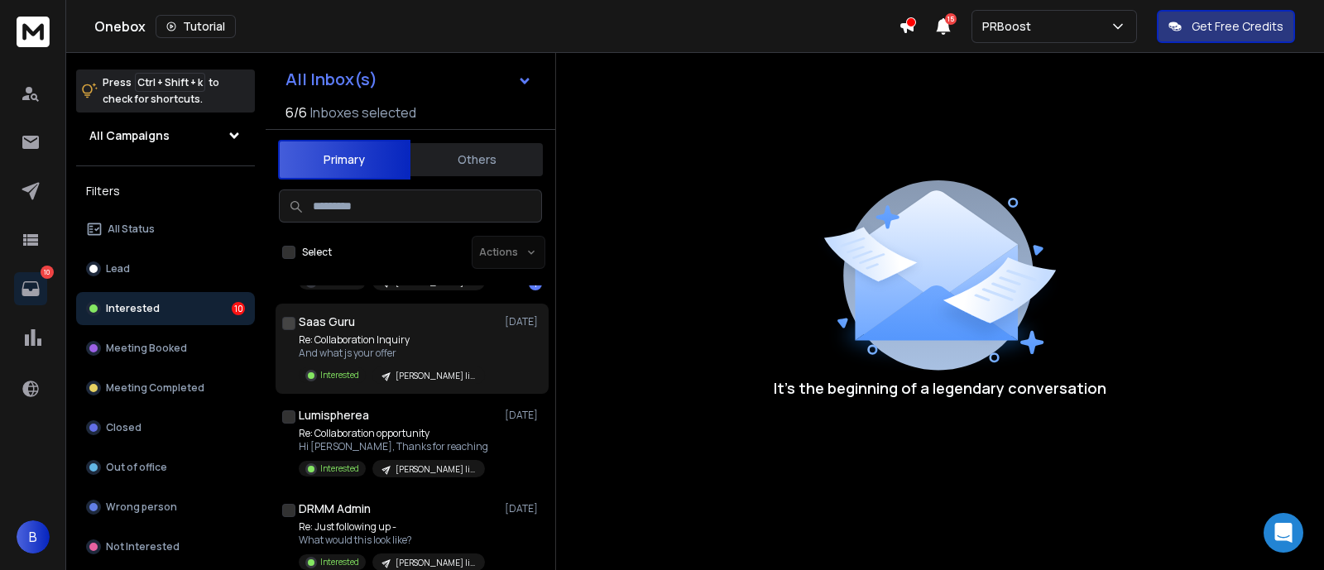
drag, startPoint x: 525, startPoint y: 323, endPoint x: 460, endPoint y: 355, distance: 72.9
click at [460, 355] on div "Re: Collaboration Inquiry And what js your offer Interested Rosemarie list" at bounding box center [420, 358] width 243 height 50
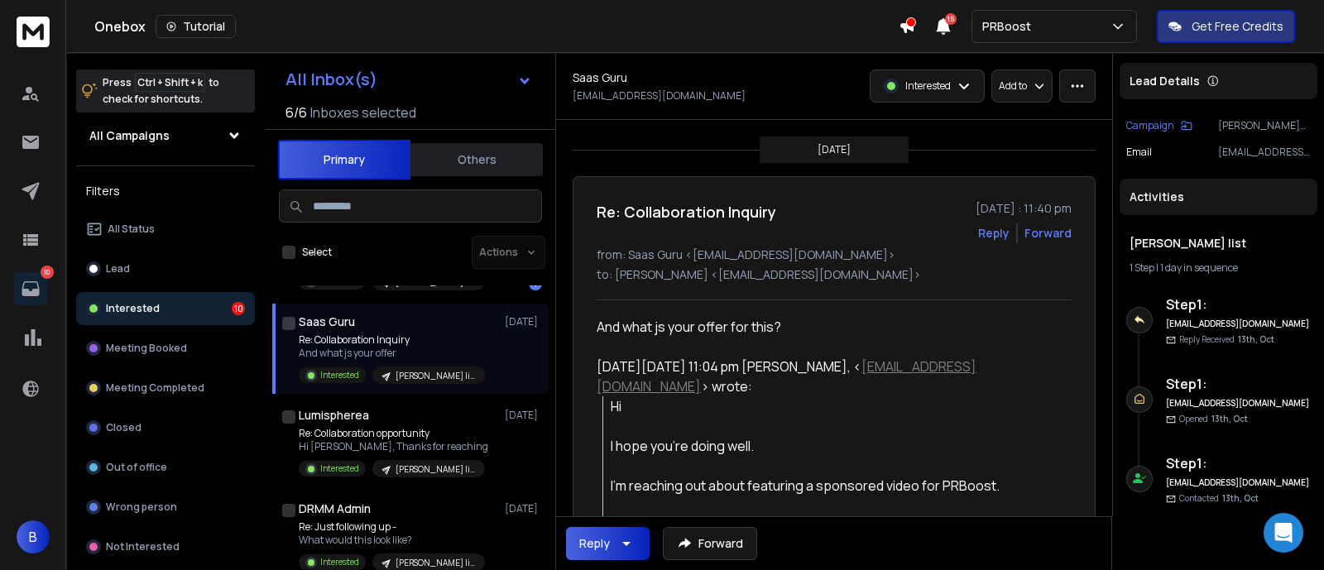
click at [1070, 84] on icon "button" at bounding box center [1077, 86] width 15 height 15
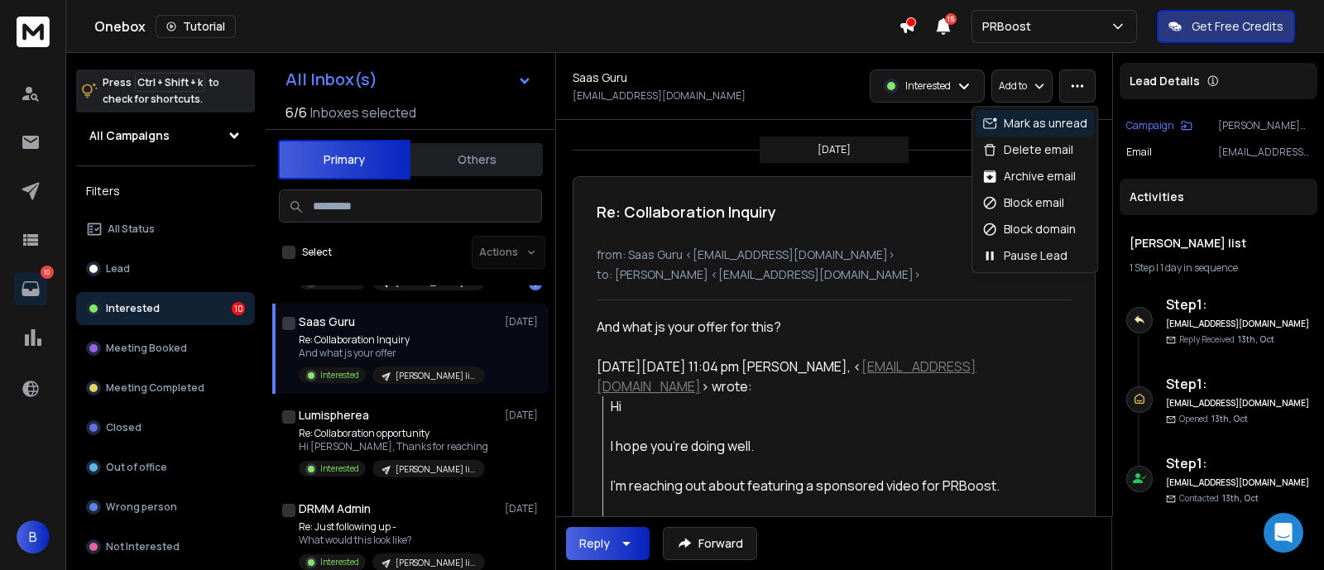
click at [1043, 125] on div "Mark as unread" at bounding box center [1034, 123] width 105 height 17
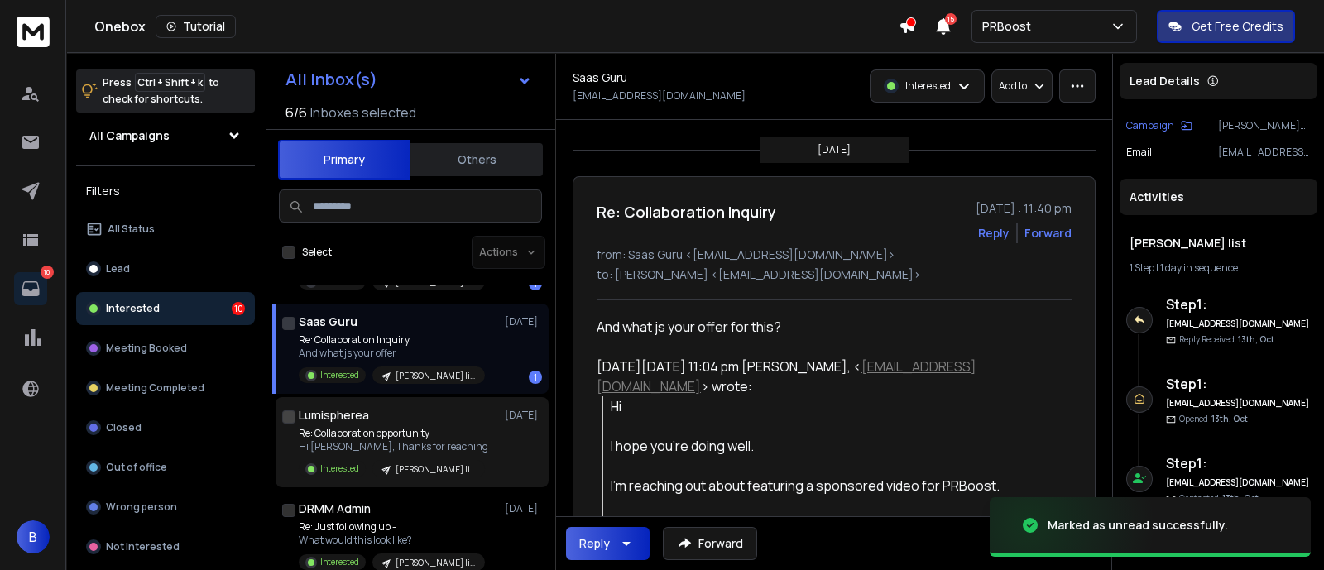
click at [496, 443] on div "Re: Collaboration opportunity Hi Jacob, Thanks for reaching Interested Rosemari…" at bounding box center [420, 452] width 243 height 50
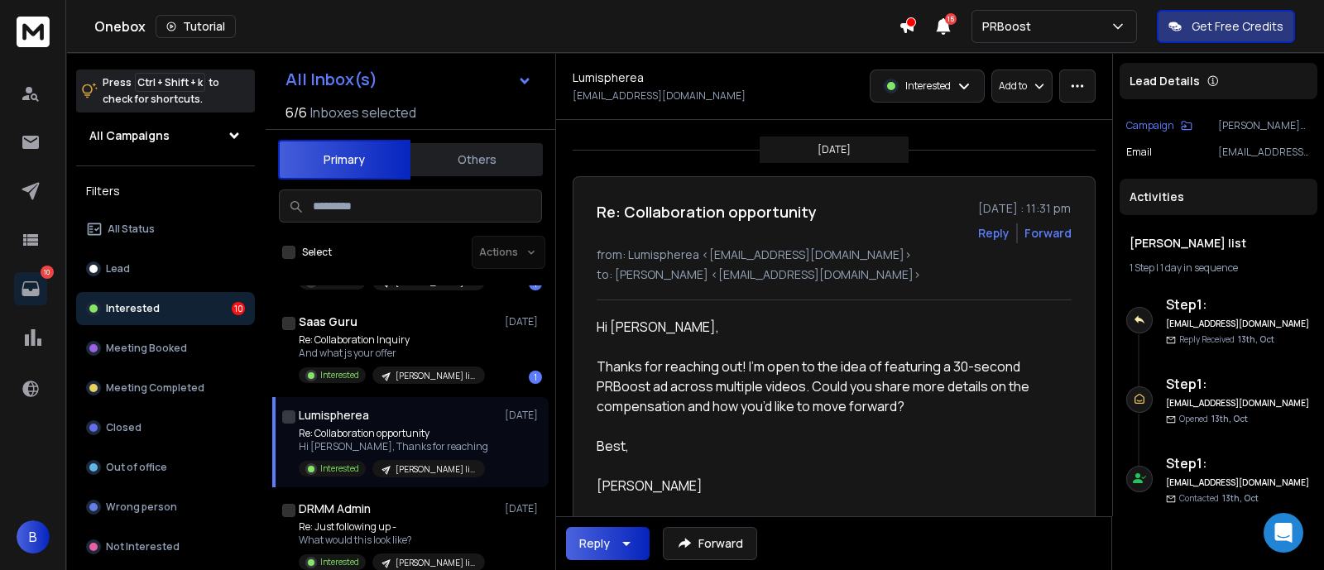
click at [1067, 87] on button "button" at bounding box center [1077, 86] width 36 height 33
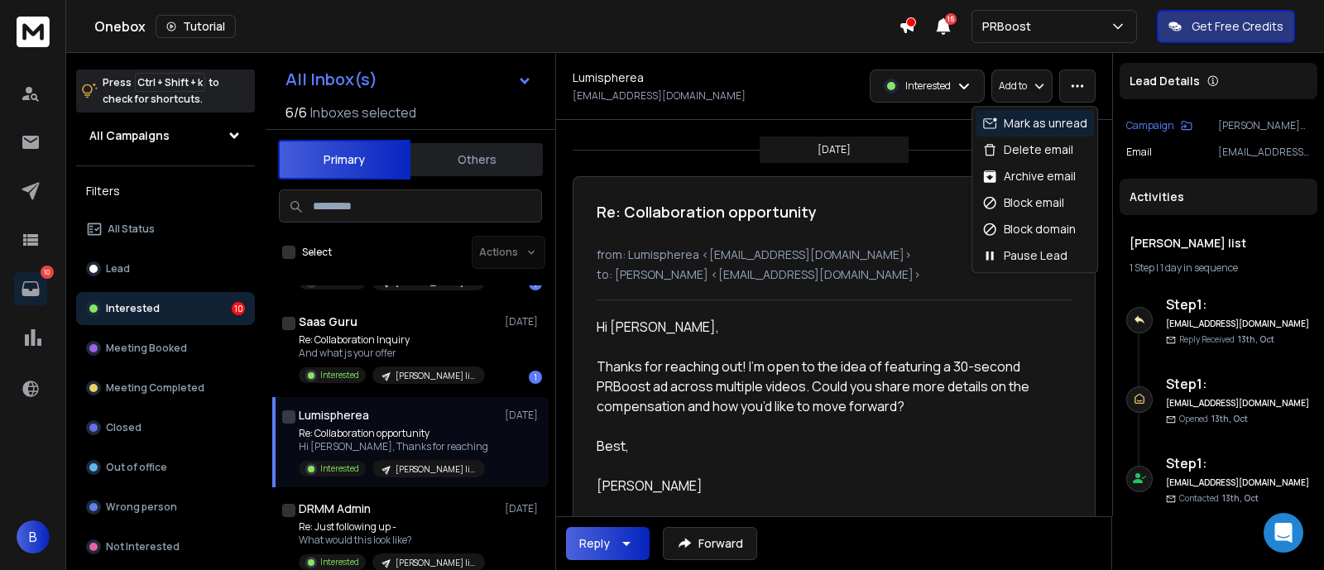
click at [1037, 122] on div "Mark as unread" at bounding box center [1034, 123] width 105 height 17
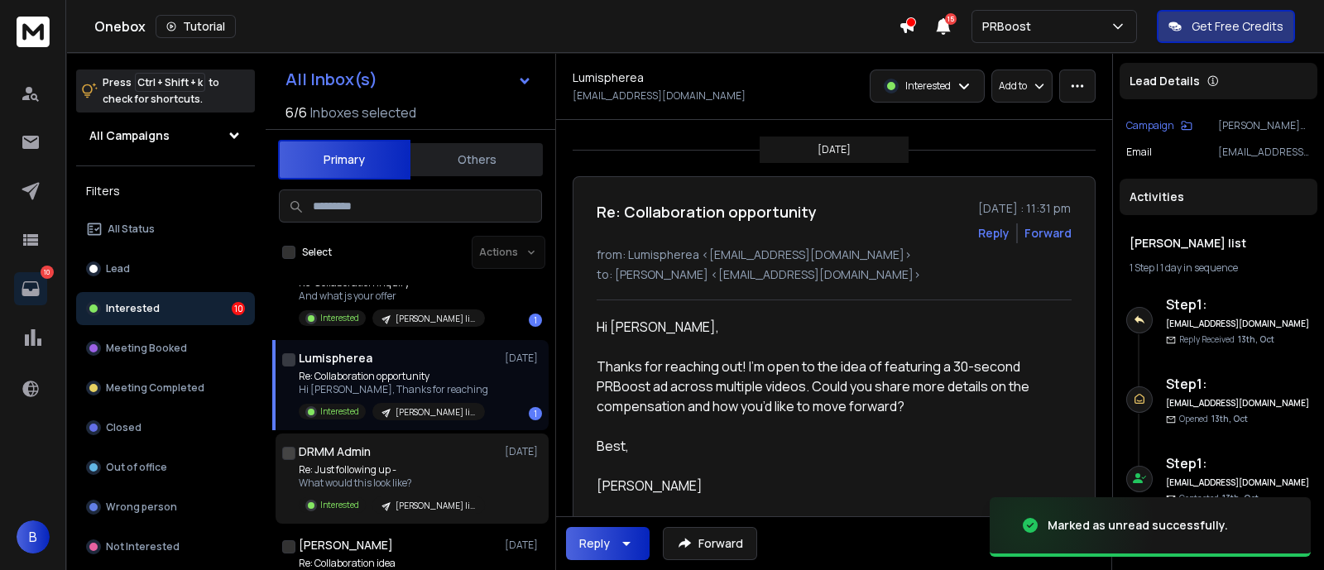
scroll to position [931, 0]
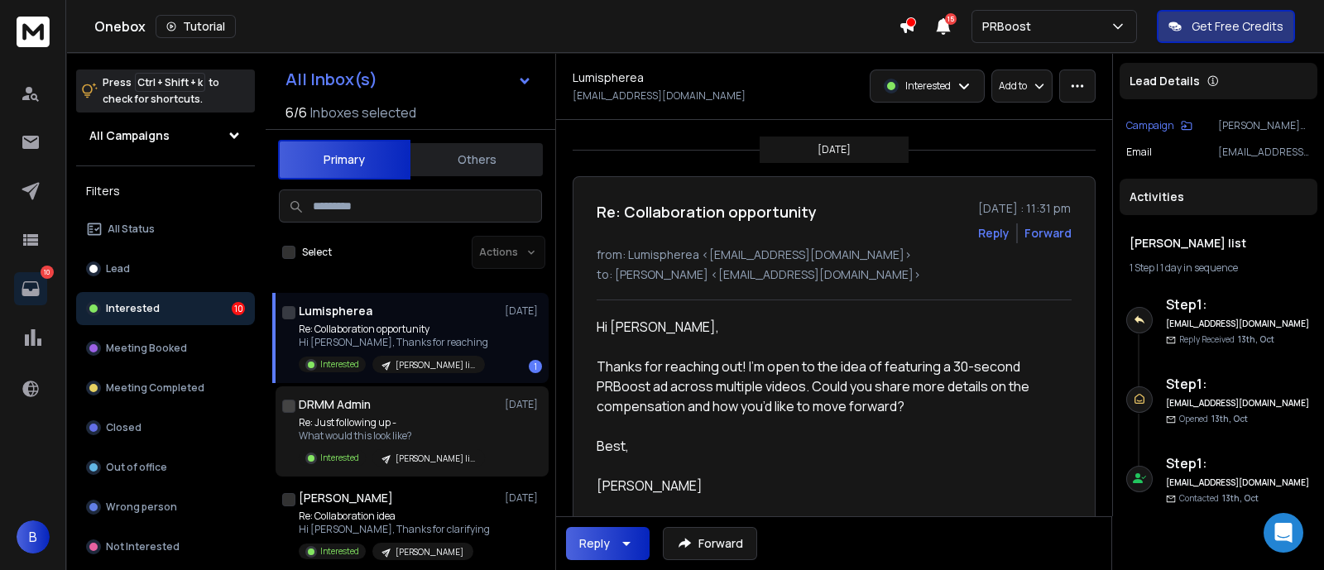
click at [447, 410] on div "DRMM Admin 13 Oct" at bounding box center [420, 404] width 243 height 17
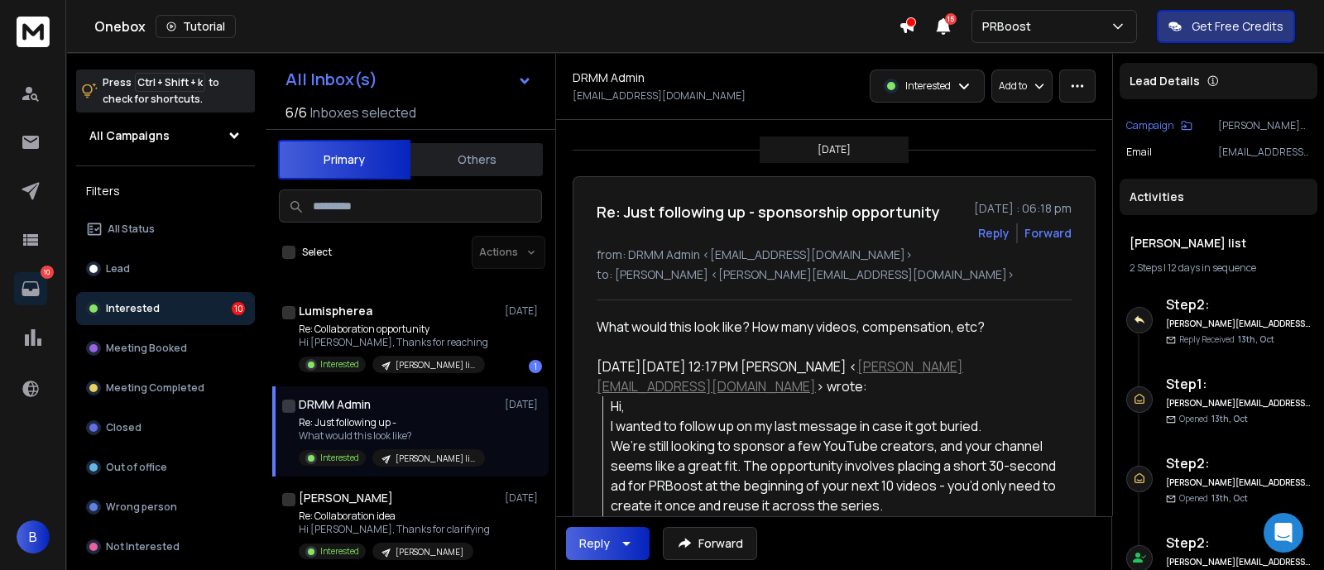
click at [1084, 90] on icon "button" at bounding box center [1077, 86] width 15 height 15
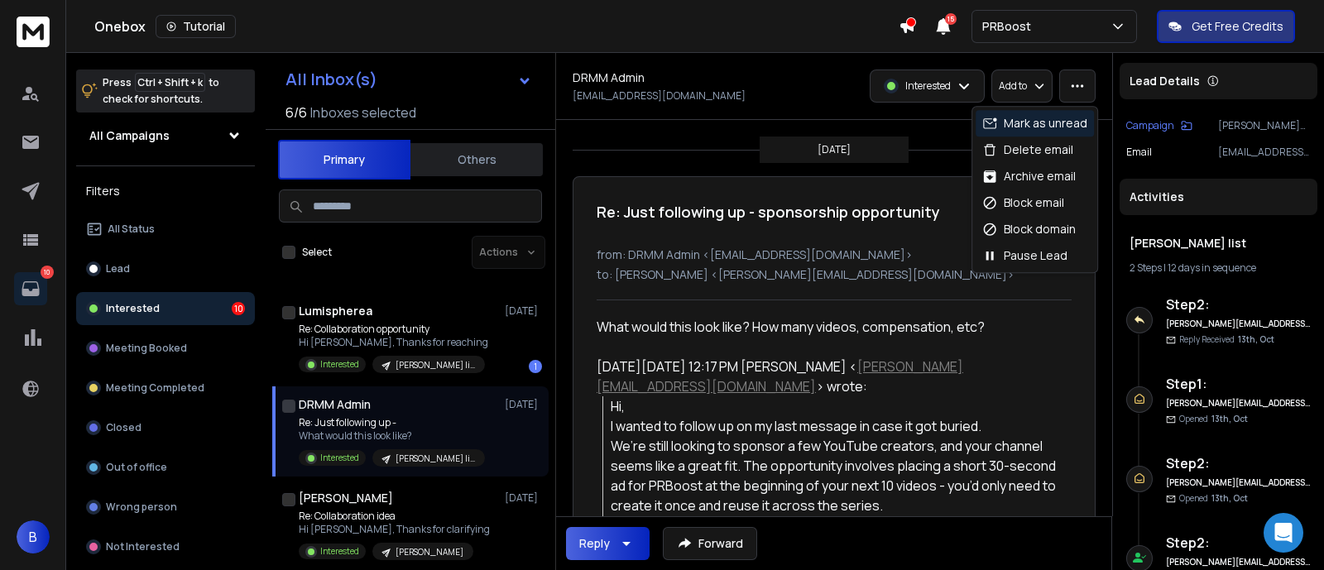
click at [1068, 127] on div "Mark as unread" at bounding box center [1034, 123] width 105 height 17
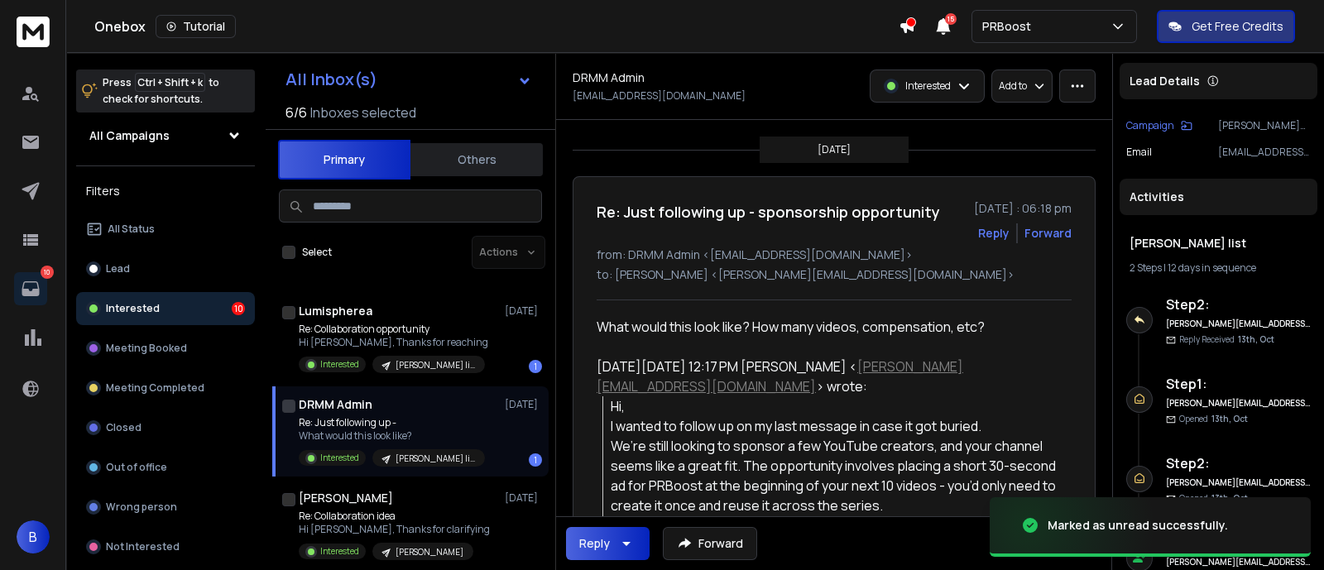
scroll to position [1034, 0]
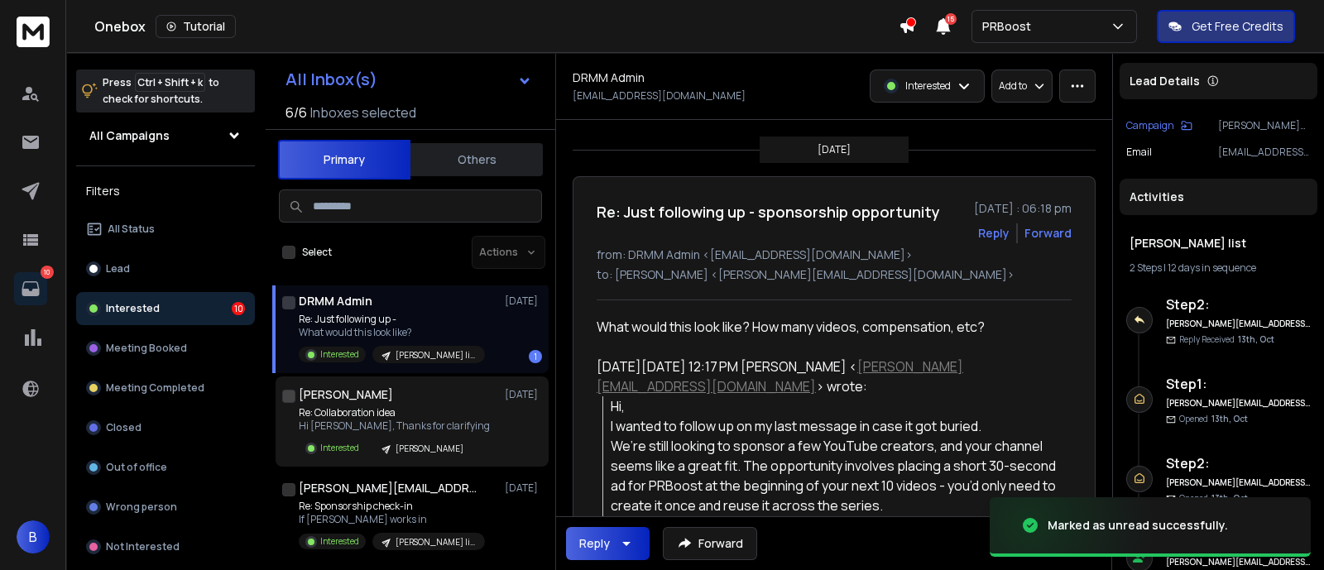
click at [463, 412] on div "Re: Collaboration idea Hi Jacob, Thanks for clarifying Interested Bushra" at bounding box center [420, 431] width 243 height 50
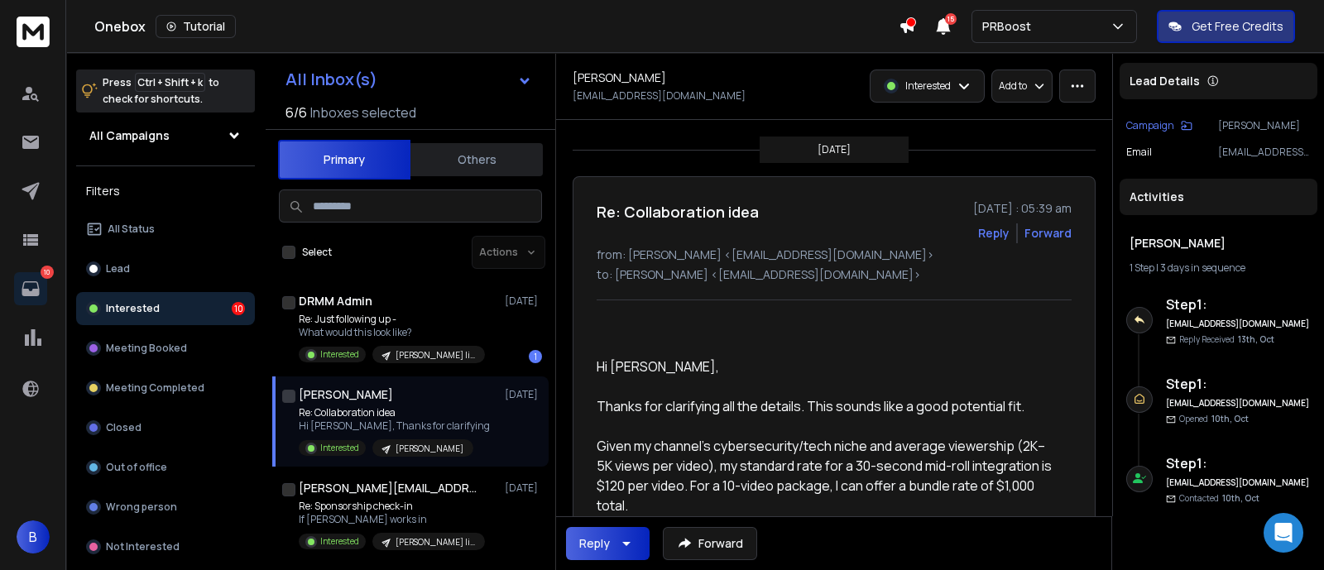
click at [1080, 98] on button "button" at bounding box center [1077, 86] width 36 height 33
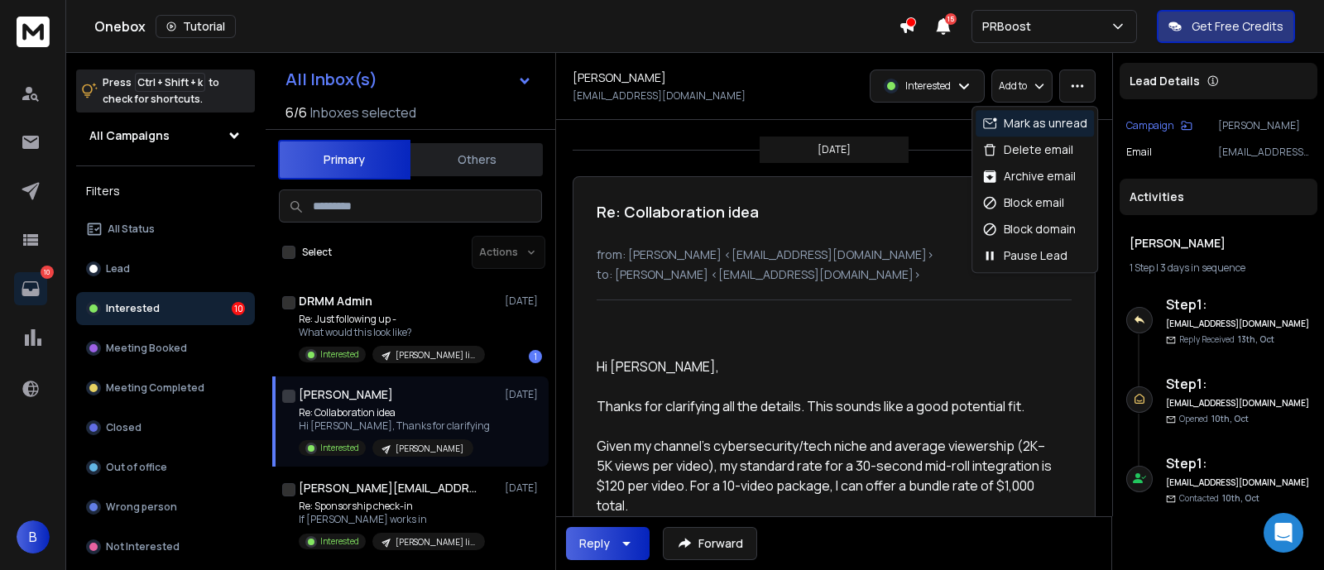
click at [1067, 127] on div "Mark as unread" at bounding box center [1034, 123] width 105 height 17
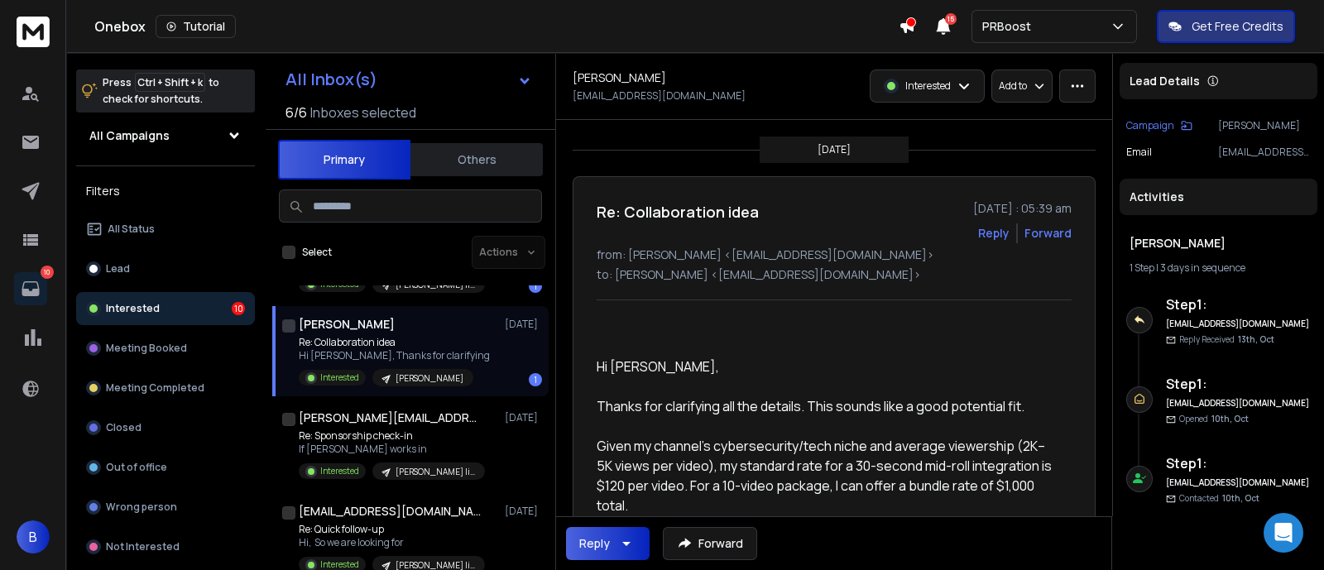
scroll to position [1138, 0]
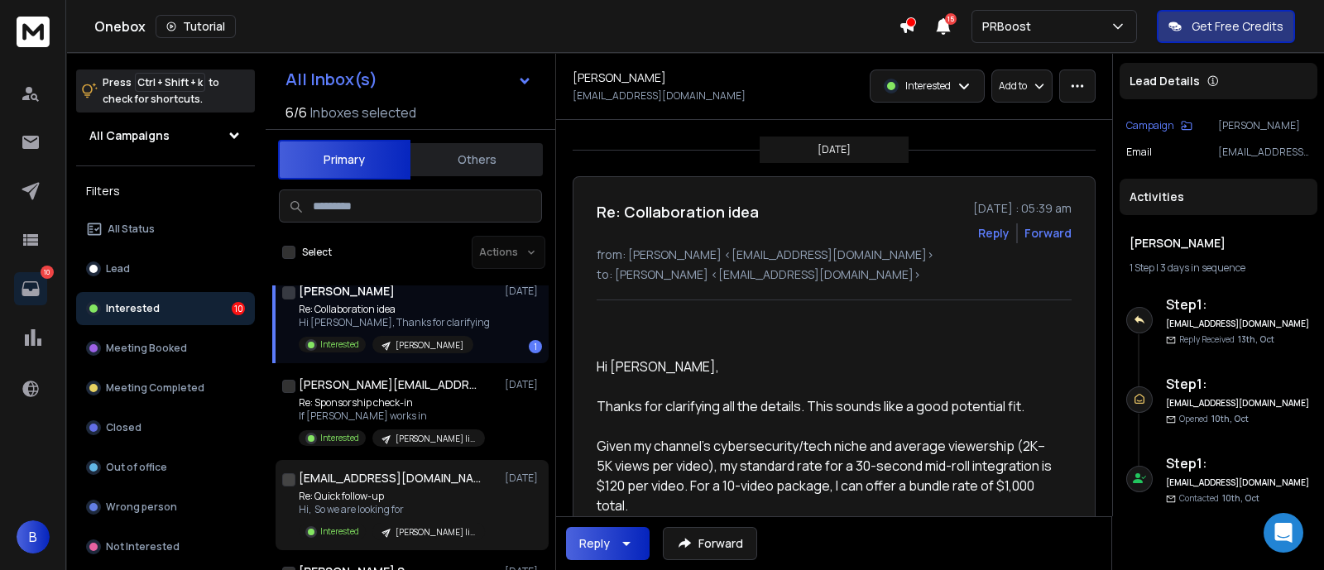
click at [478, 500] on div "Re: Quick follow-up Hi, So we are looking for Interested Rosemarie list" at bounding box center [420, 515] width 243 height 50
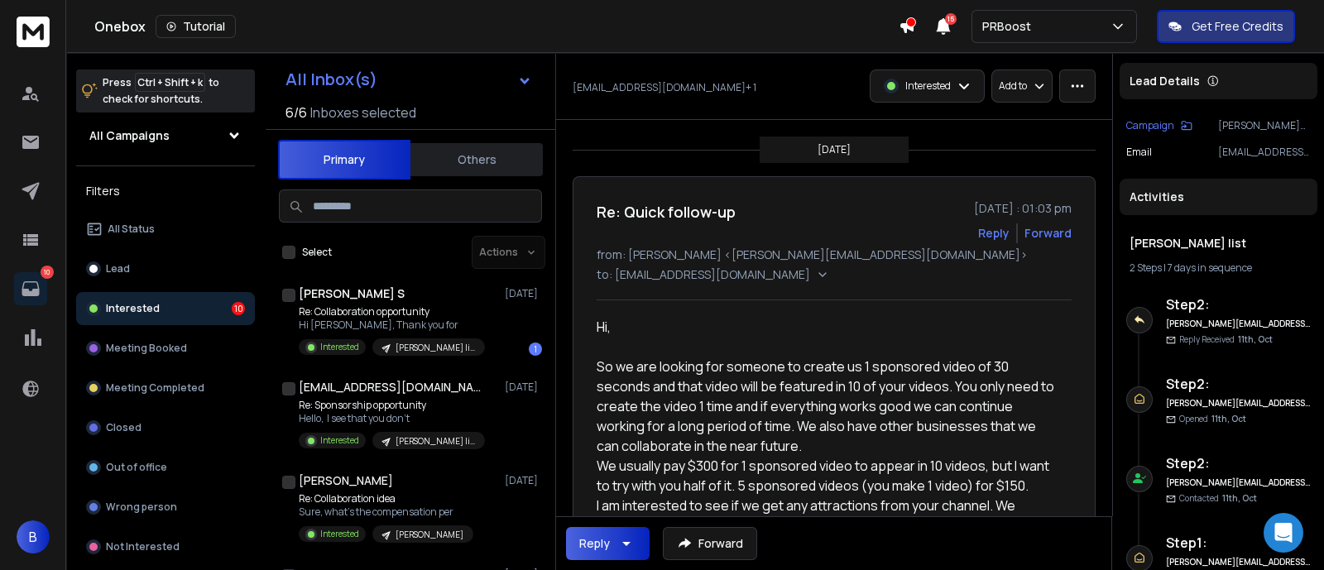
scroll to position [1447, 0]
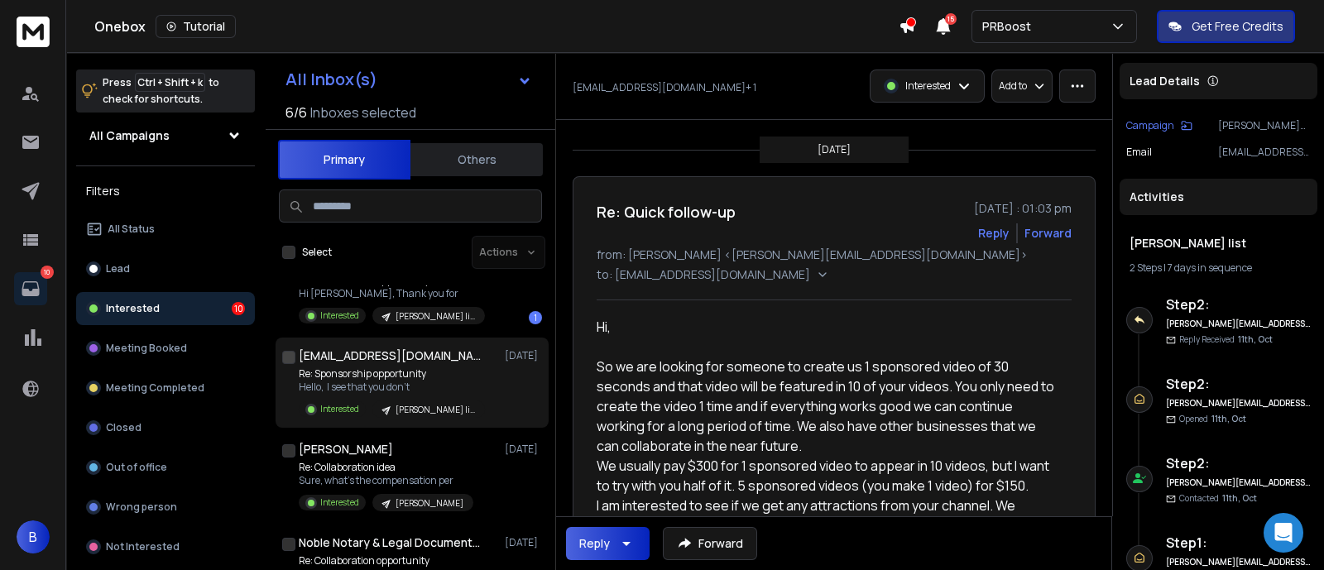
click at [455, 384] on p "Hello, I see that you don't" at bounding box center [392, 387] width 186 height 13
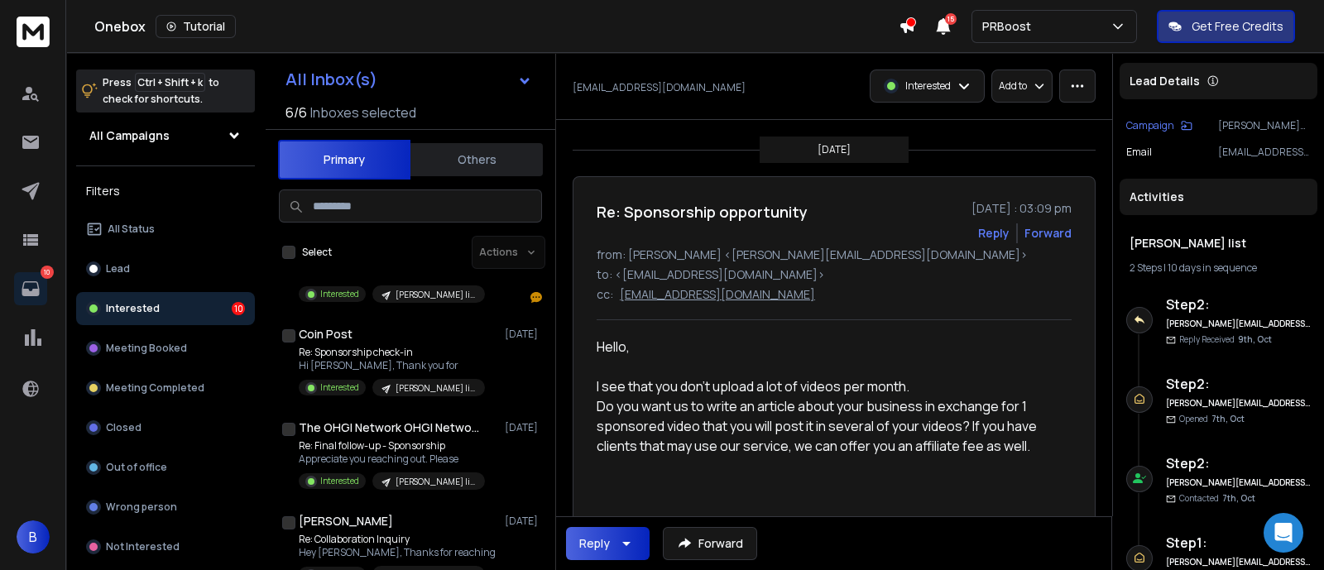
scroll to position [1758, 0]
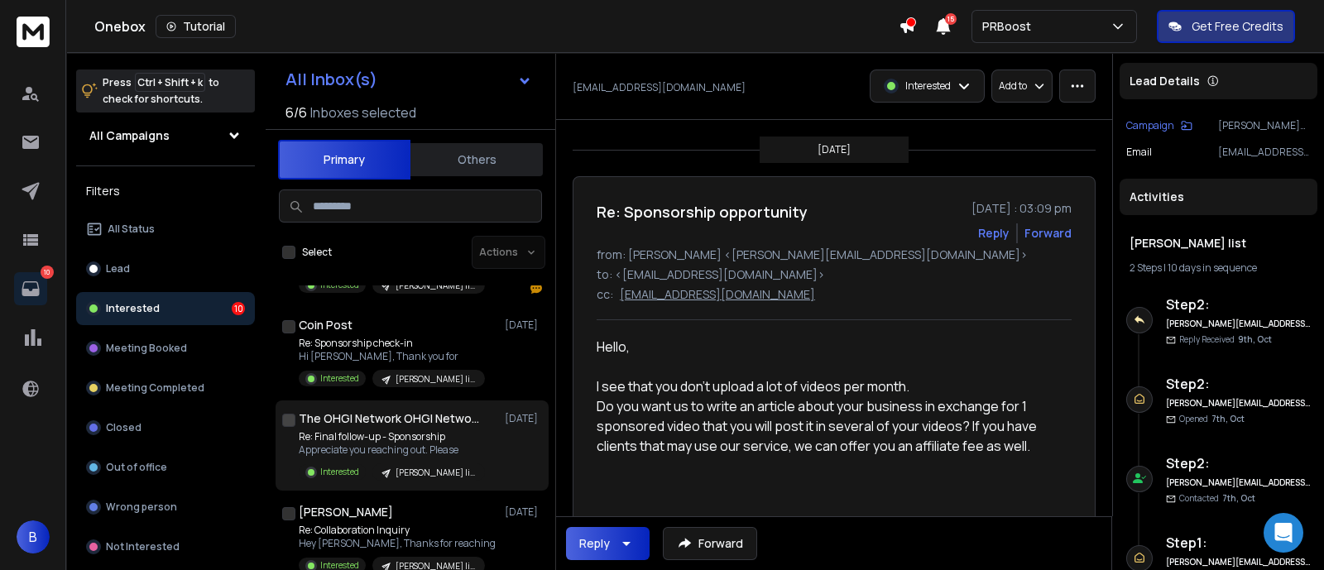
click at [498, 415] on div "The OHGI Network OHGI Network 23 Sep" at bounding box center [420, 418] width 243 height 17
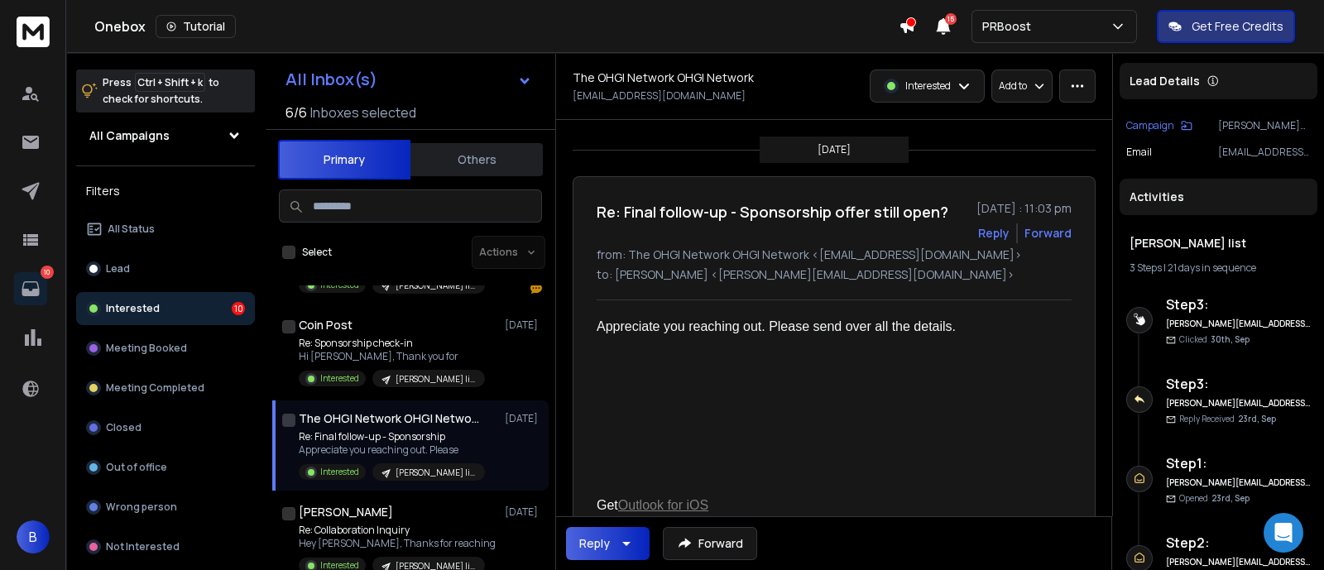
click at [1077, 81] on icon "button" at bounding box center [1077, 86] width 15 height 15
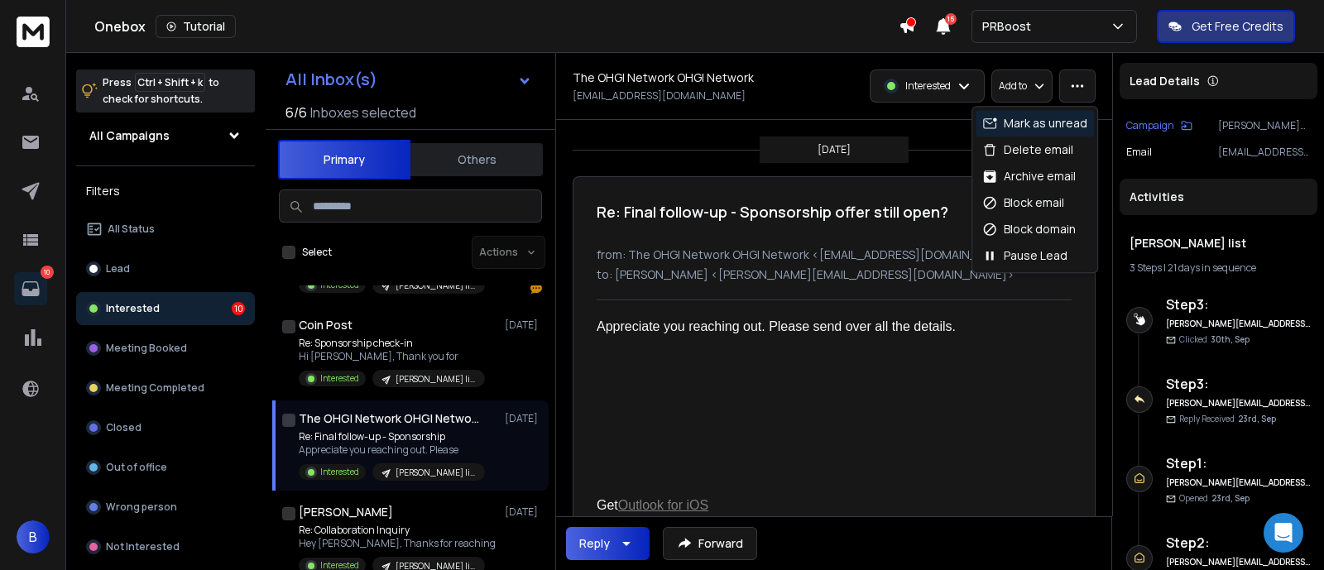
click at [1073, 122] on div "Mark as unread" at bounding box center [1034, 123] width 105 height 17
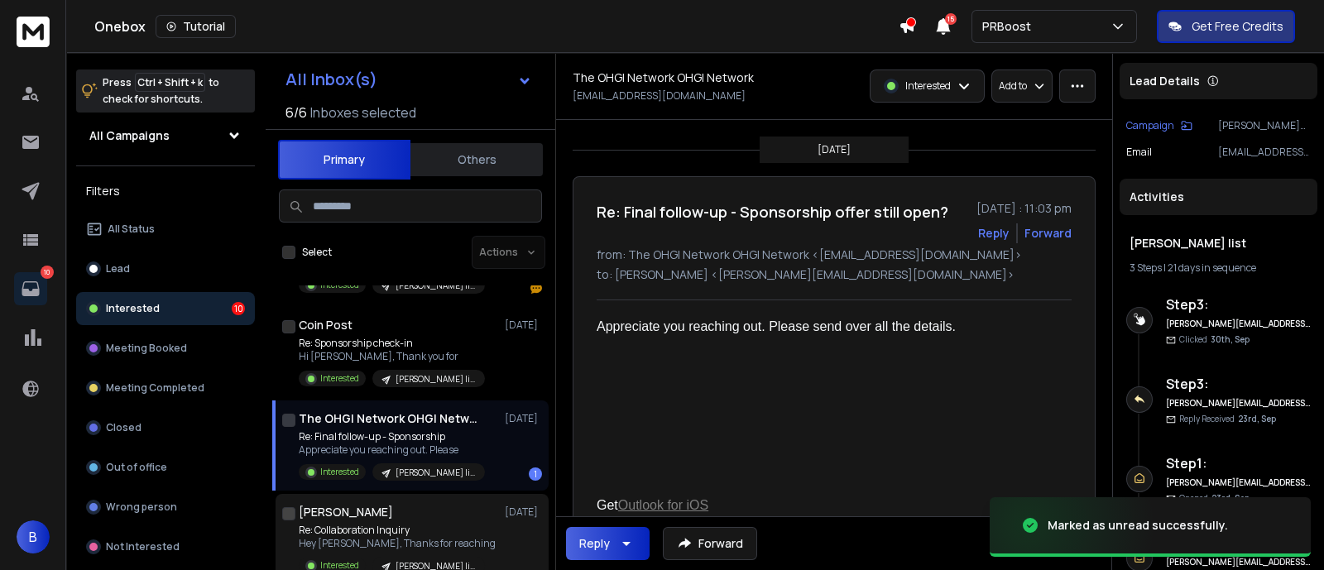
scroll to position [1862, 0]
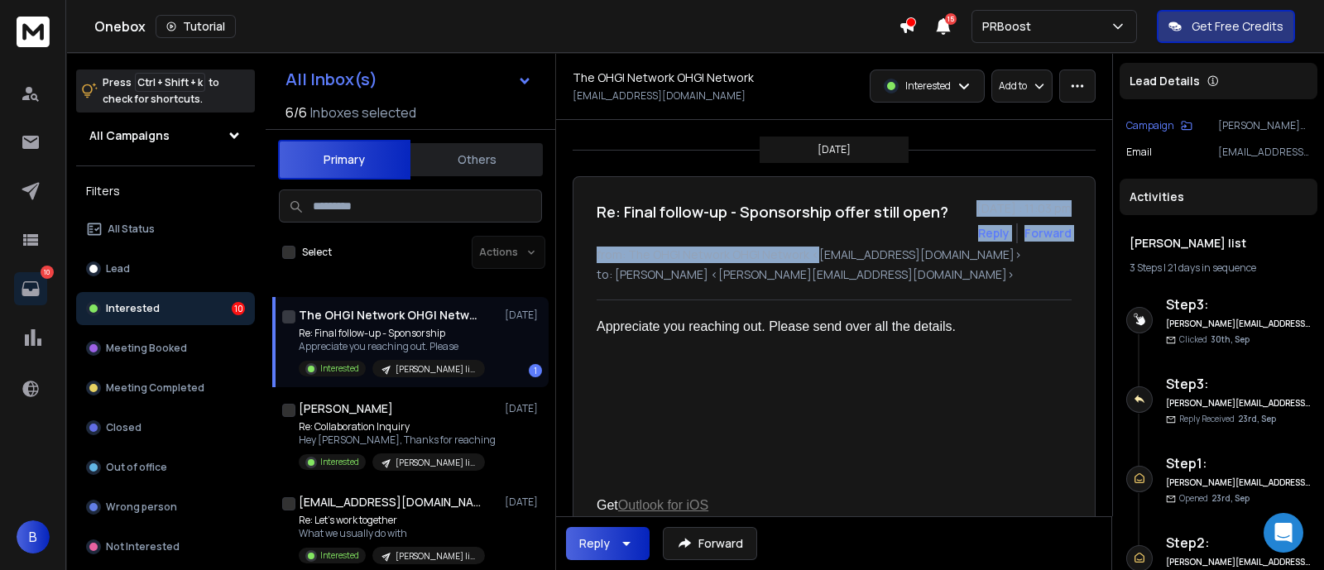
drag, startPoint x: 807, startPoint y: 255, endPoint x: 860, endPoint y: 242, distance: 54.6
click at [860, 242] on div "Re: Final follow-up - Sponsorship offer still open? 23 September 2025 : 11:03 p…" at bounding box center [834, 241] width 475 height 83
click at [857, 223] on h1 "Re: Final follow-up - Sponsorship offer still open?" at bounding box center [773, 211] width 352 height 23
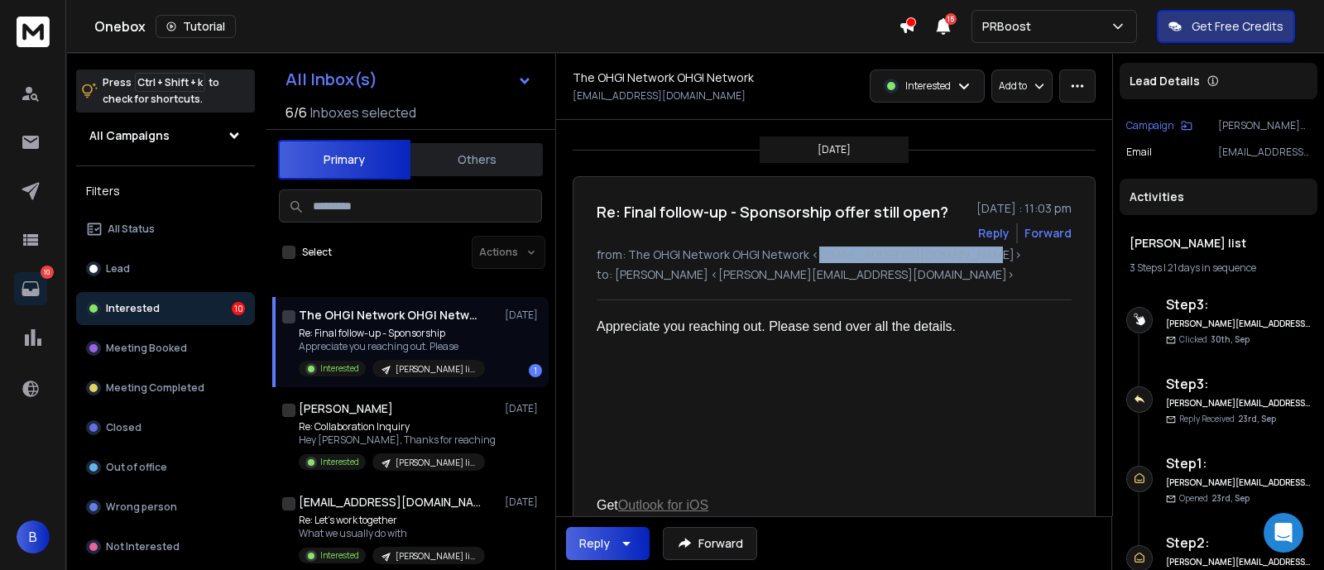
drag, startPoint x: 807, startPoint y: 261, endPoint x: 964, endPoint y: 261, distance: 157.2
click at [964, 261] on p "from: The OHGI Network OHGI Network <bigfishpodcasttv@gmail.com>" at bounding box center [834, 255] width 475 height 17
copy p "bigfishpodcasttv@gmail.com"
